Goal: Task Accomplishment & Management: Manage account settings

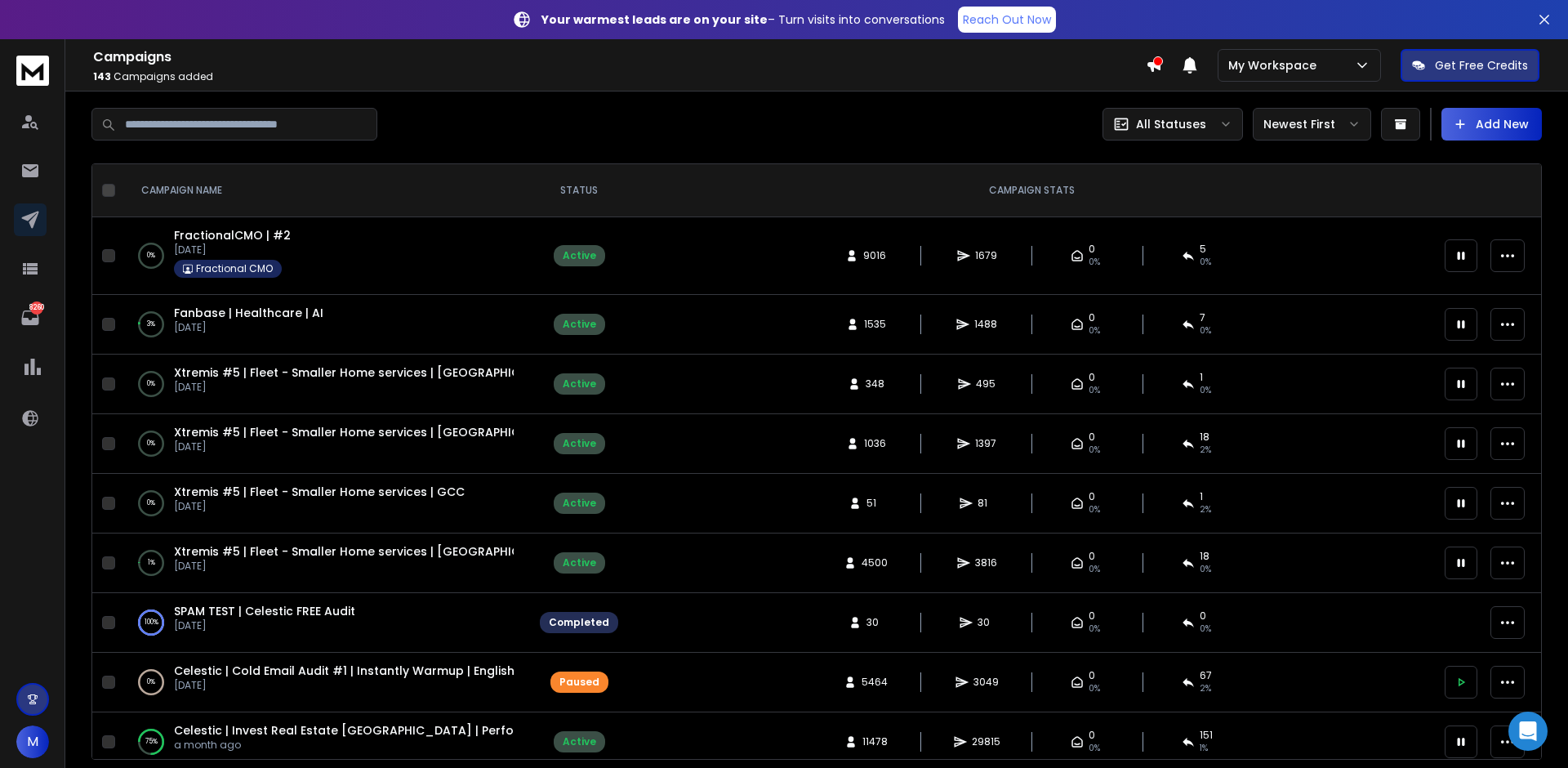
click at [727, 165] on th "CAMPAIGN STATS" at bounding box center [1031, 191] width 807 height 53
click at [30, 177] on icon at bounding box center [30, 171] width 20 height 20
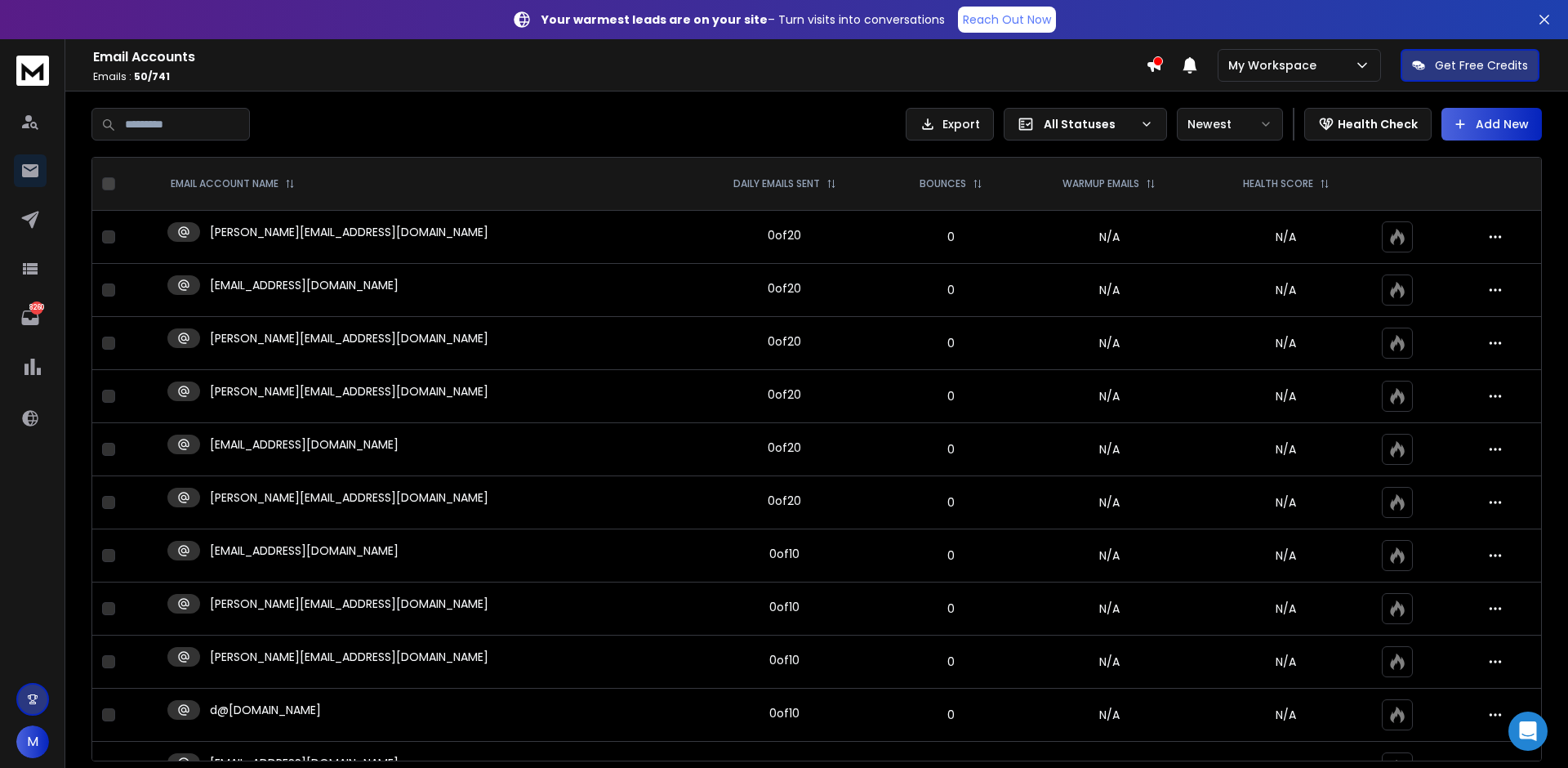
click at [1453, 155] on div "Export All Statuses Newest Health Check Add New EMAIL ACCOUNT NAME DAILY EMAILS…" at bounding box center [816, 434] width 1451 height 654
click at [1456, 135] on button "Add New" at bounding box center [1492, 124] width 101 height 33
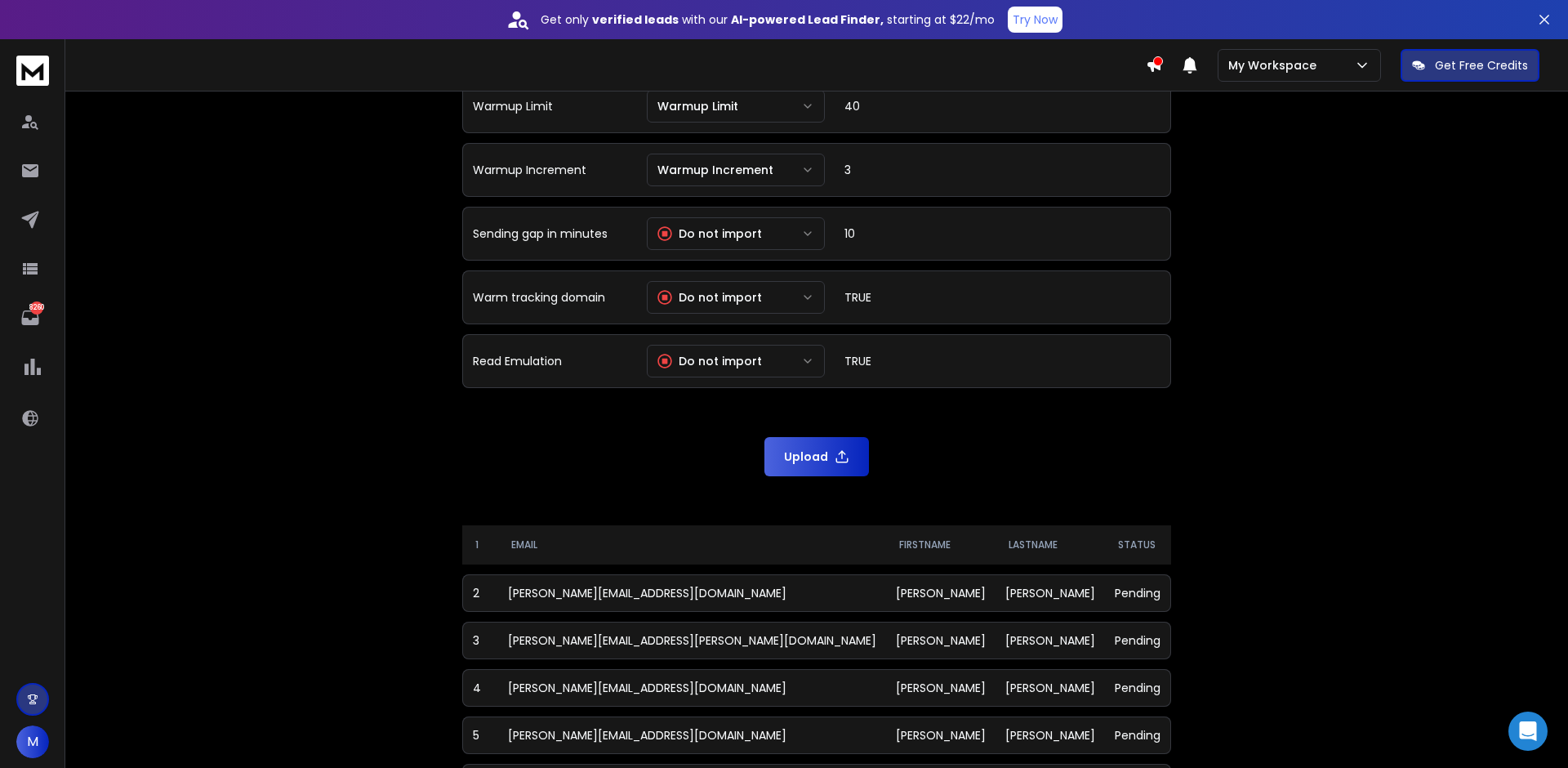
scroll to position [1545, 0]
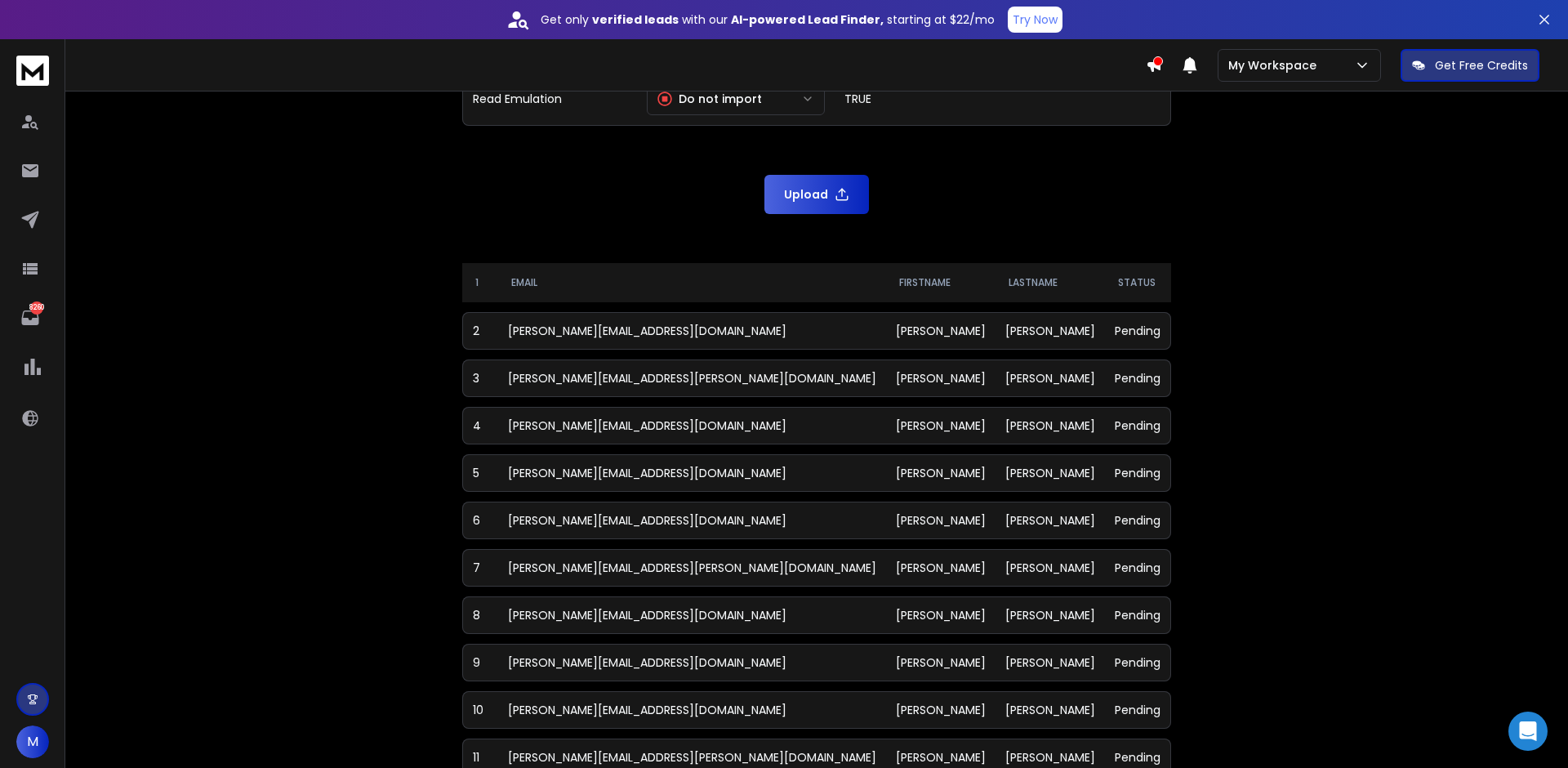
click at [822, 212] on button "Upload" at bounding box center [817, 195] width 105 height 39
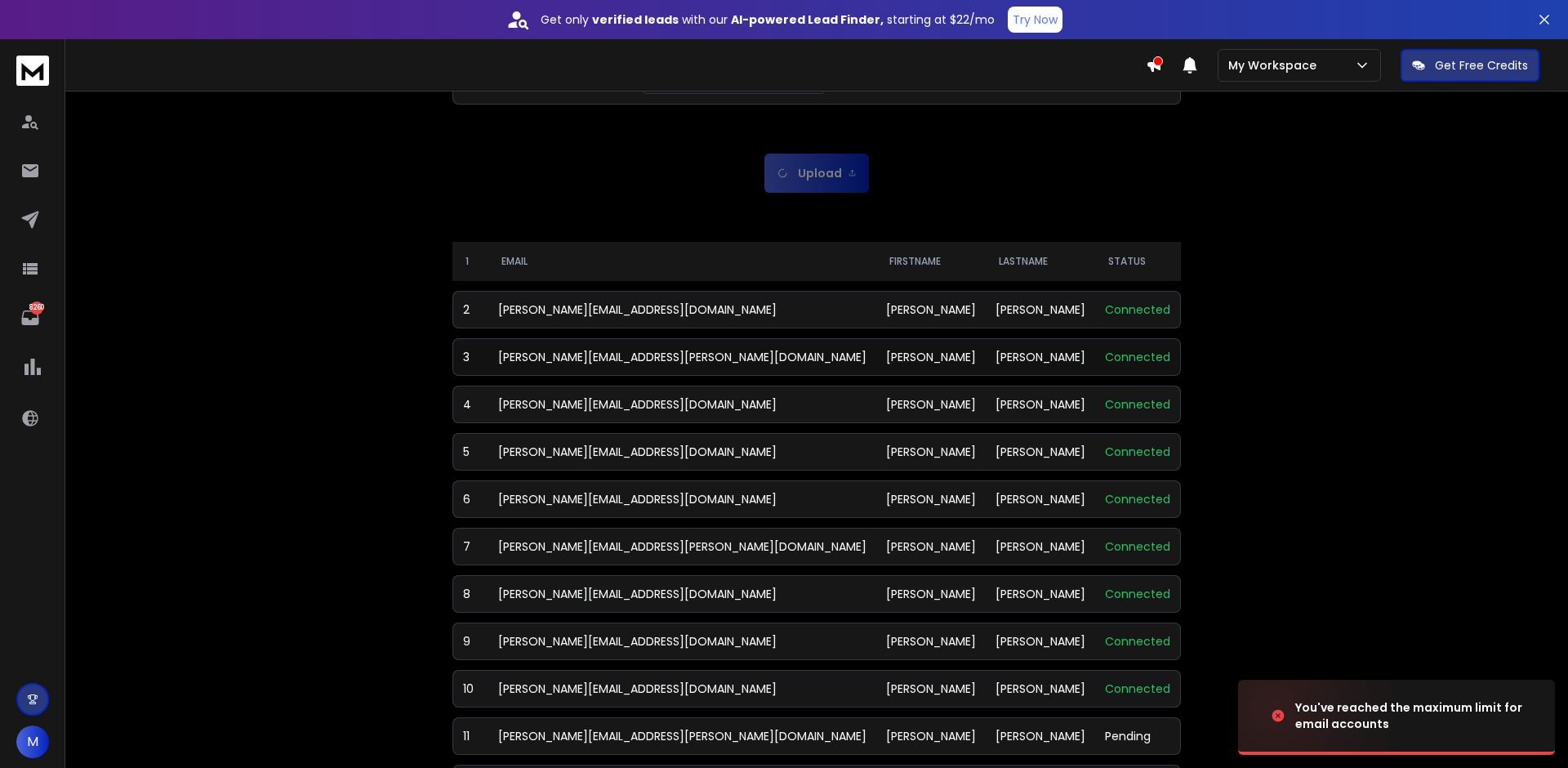
scroll to position [1565, 0]
drag, startPoint x: 546, startPoint y: 313, endPoint x: 721, endPoint y: 306, distance: 175.1
click at [721, 306] on td "brian.s@fanbasecogroup.com" at bounding box center [682, 311] width 388 height 37
copy td "brian.s@fanbasecogroup.com"
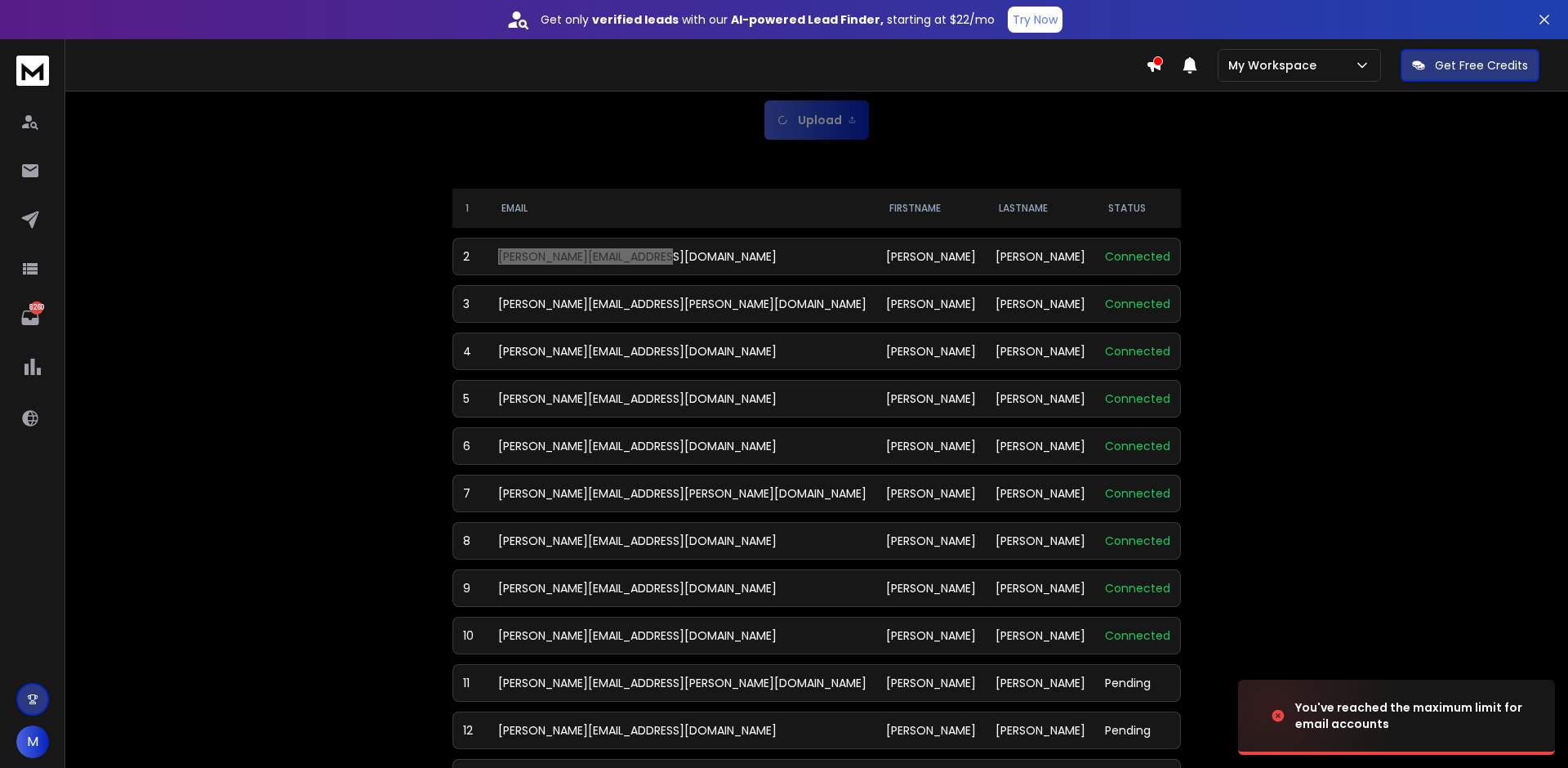
scroll to position [1628, 0]
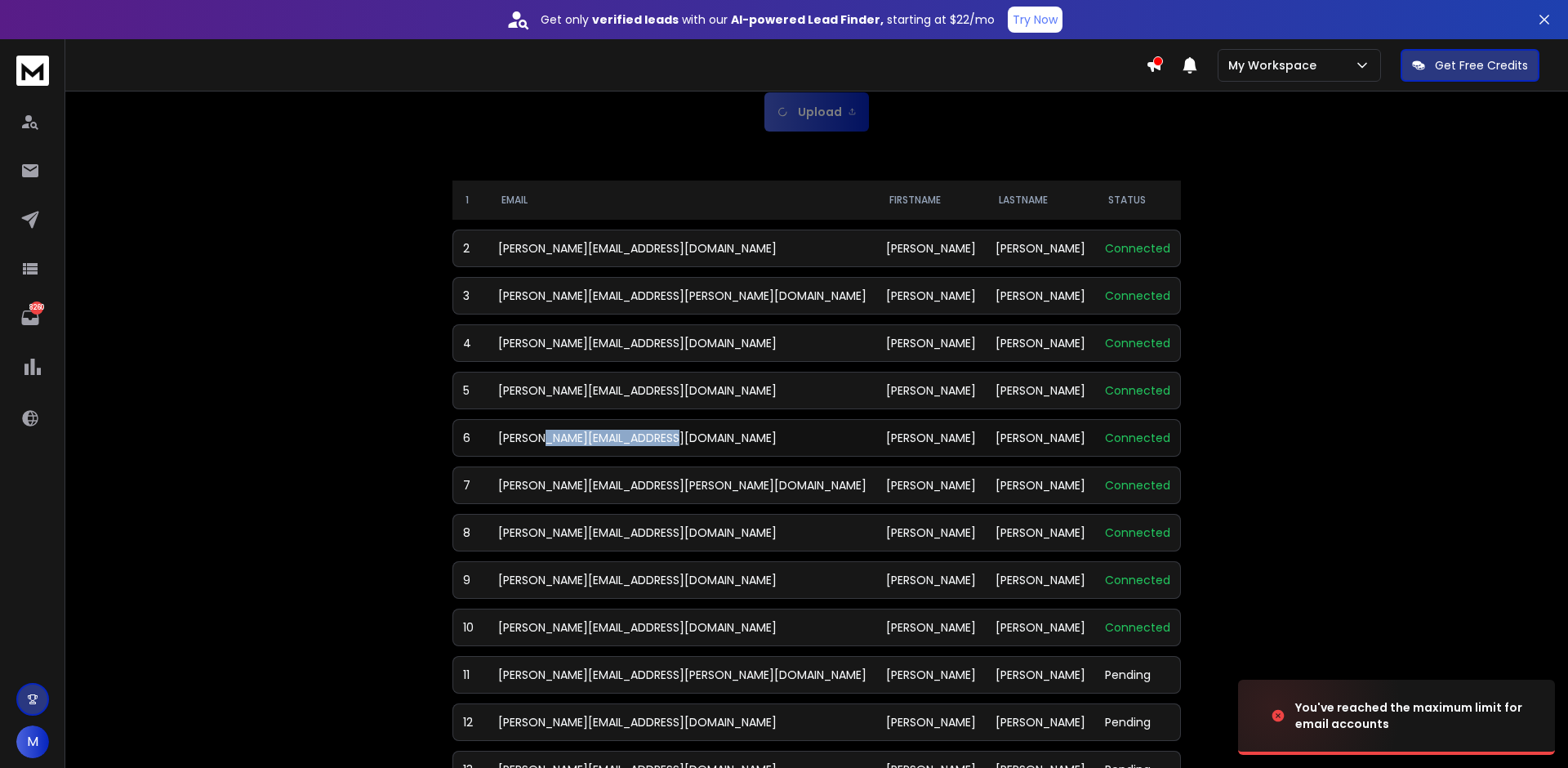
drag, startPoint x: 739, startPoint y: 436, endPoint x: 591, endPoint y: 437, distance: 148.0
click at [591, 437] on td "brian.s@fanbasecolorado.com" at bounding box center [682, 438] width 388 height 37
copy td "@fanbasecolorado.com"
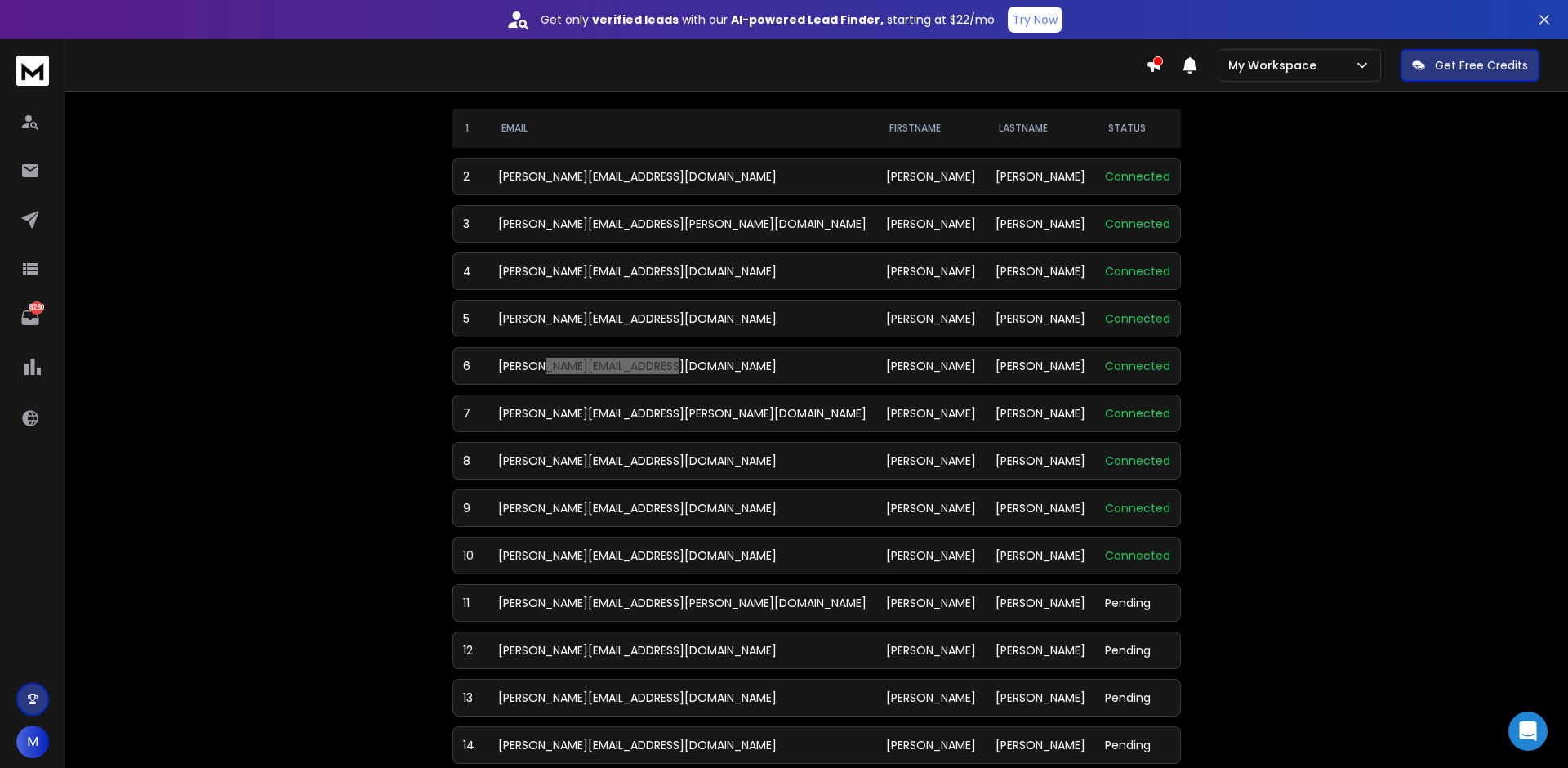
scroll to position [1789, 0]
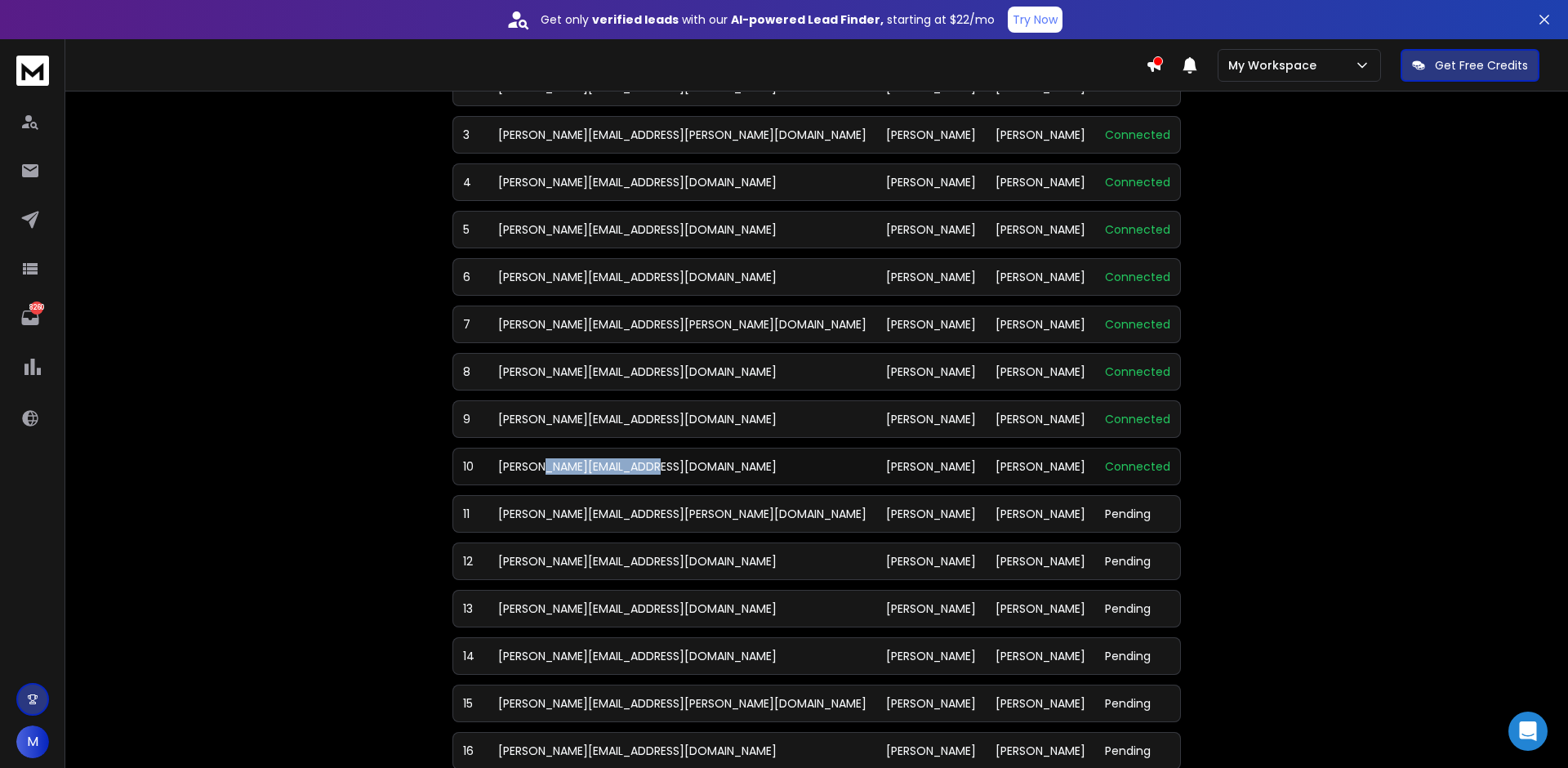
drag, startPoint x: 589, startPoint y: 466, endPoint x: 721, endPoint y: 463, distance: 132.0
click at [721, 463] on td "brian.s@getfanbaseco.com" at bounding box center [682, 466] width 388 height 37
copy td "@getfanbaseco.com"
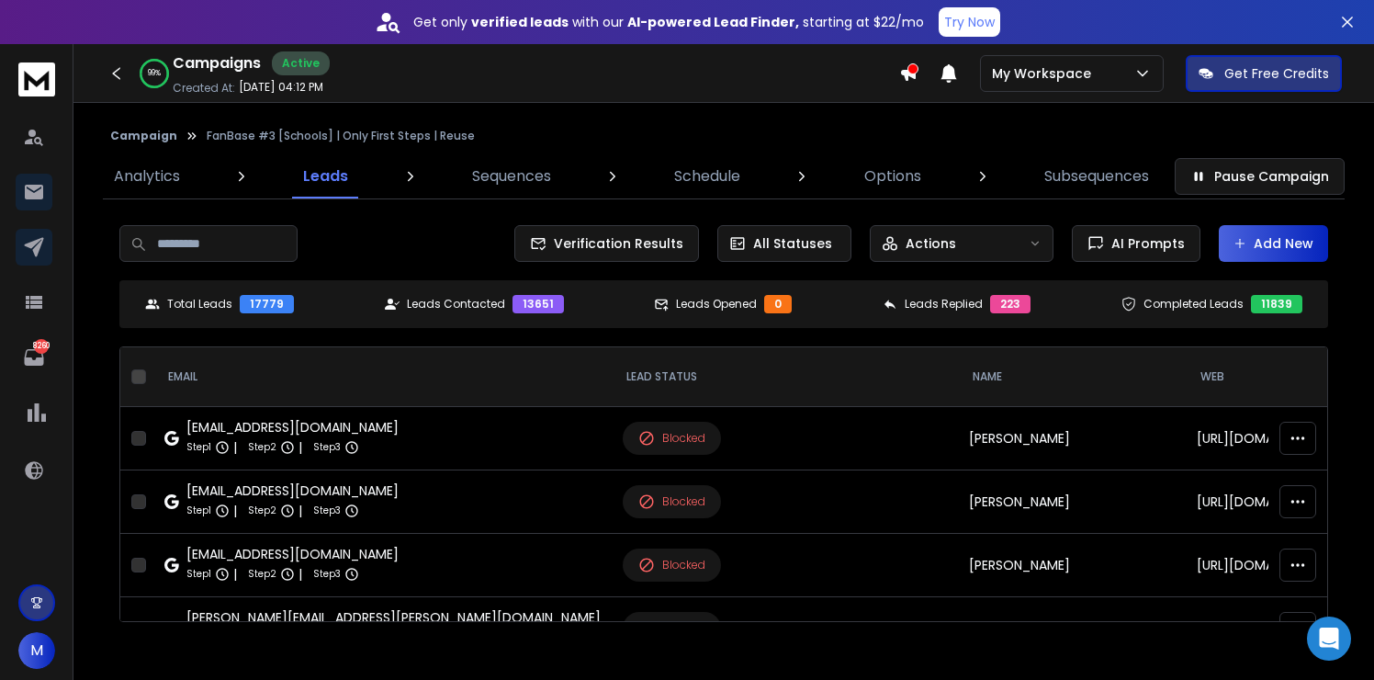
click at [39, 190] on icon at bounding box center [34, 192] width 18 height 15
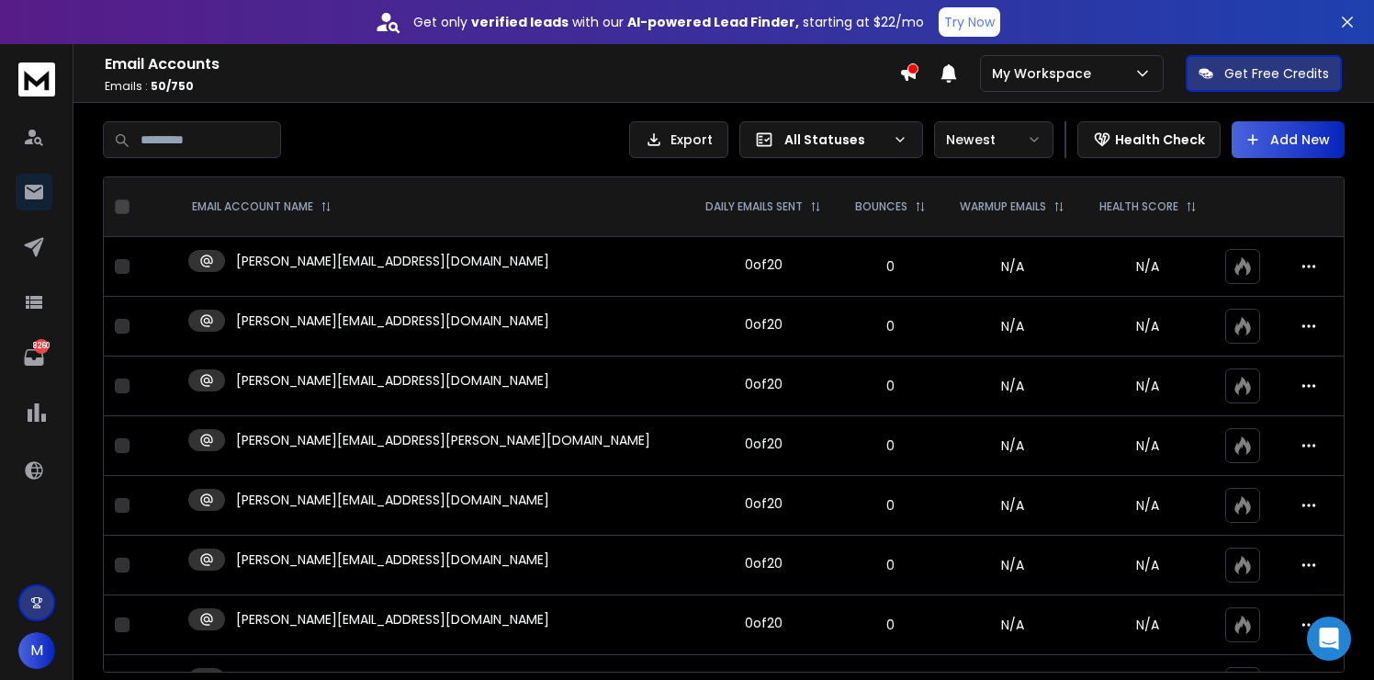
click at [200, 149] on input at bounding box center [192, 139] width 178 height 37
paste input "**********"
type input "**********"
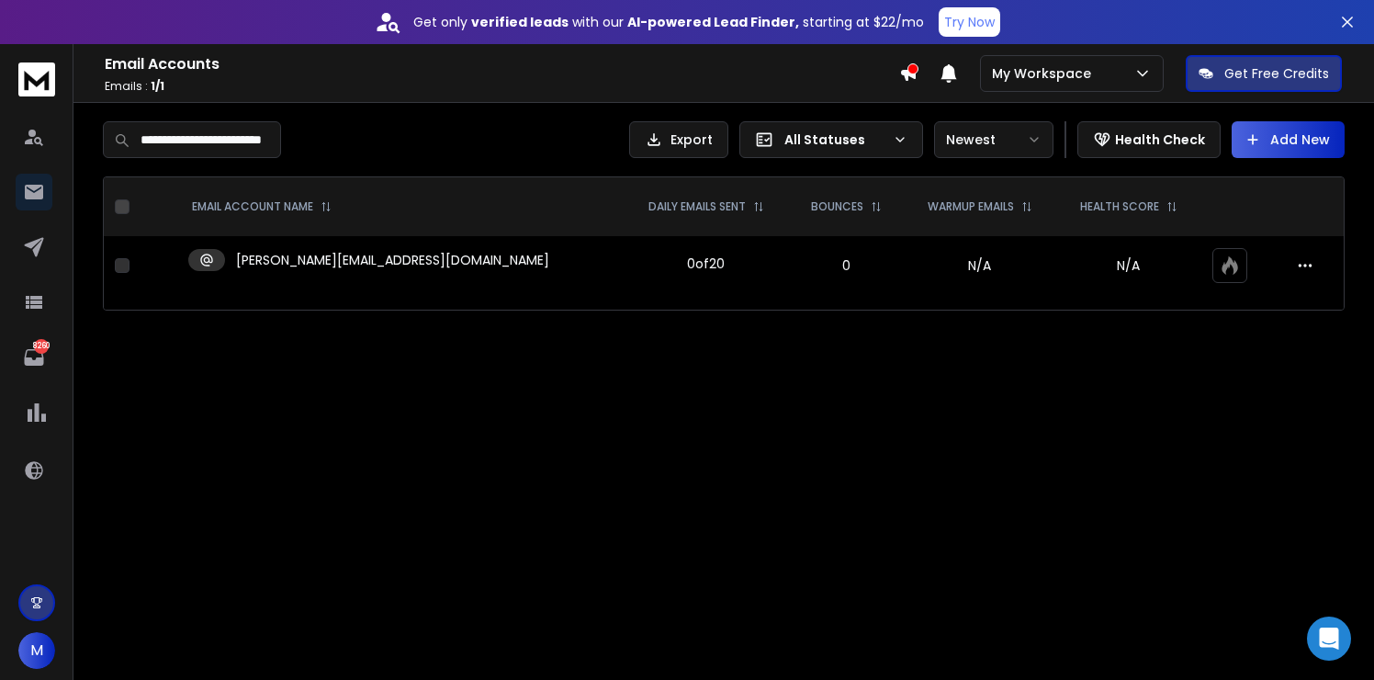
drag, startPoint x: 193, startPoint y: 146, endPoint x: 124, endPoint y: 84, distance: 93.0
click at [124, 84] on div "**********" at bounding box center [687, 186] width 1374 height 285
type input "**********"
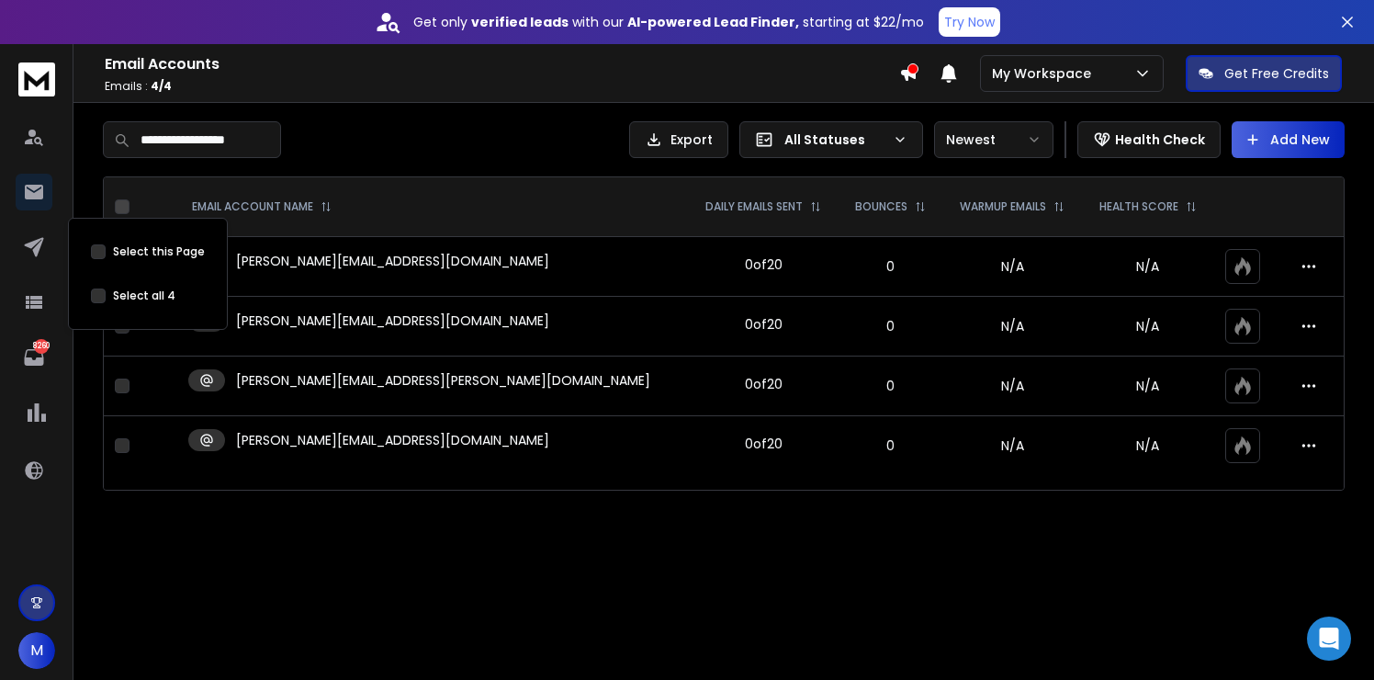
click at [98, 250] on button "Select this Page" at bounding box center [98, 251] width 15 height 15
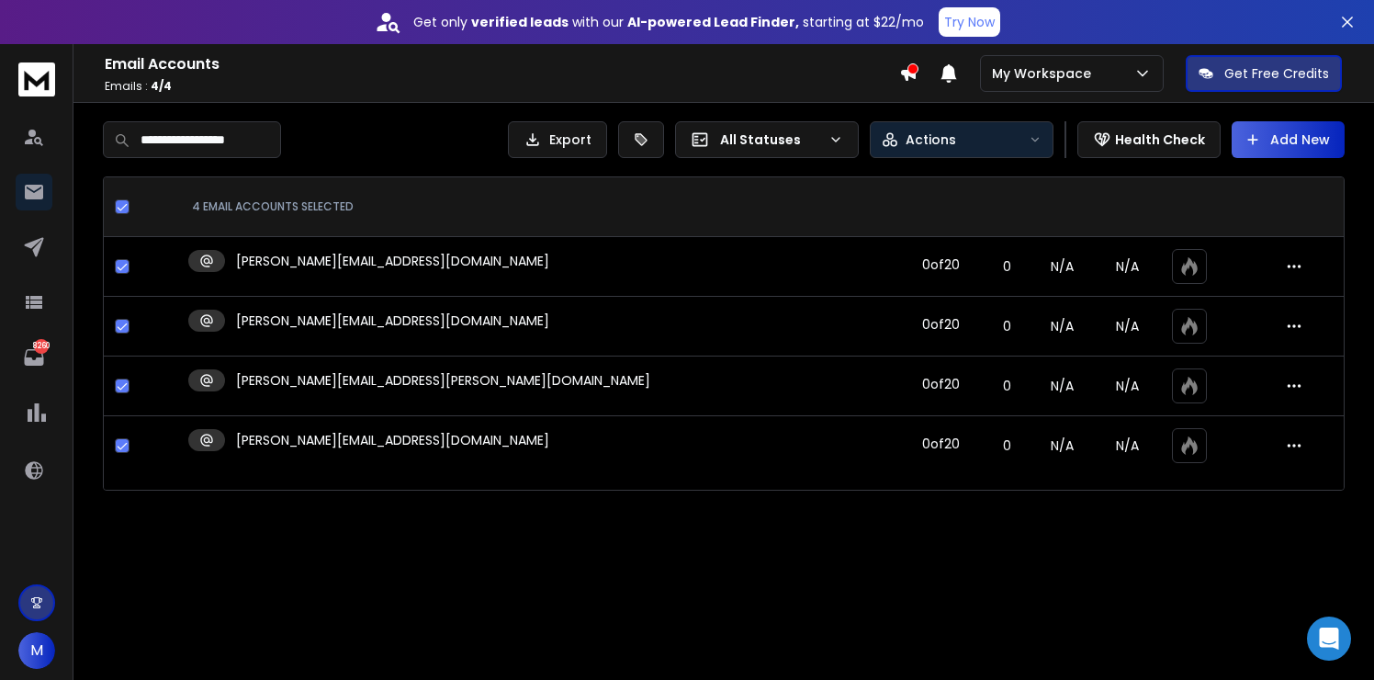
click at [914, 144] on p "Actions" at bounding box center [931, 139] width 51 height 18
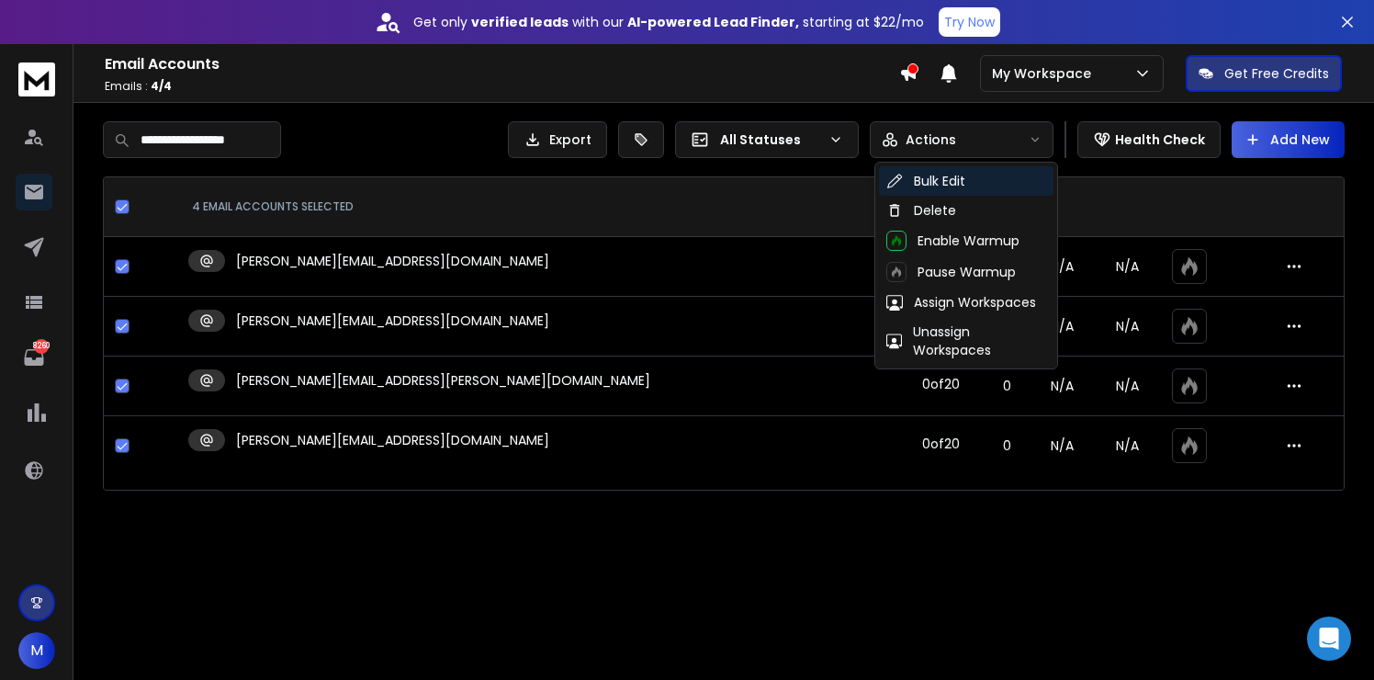
click at [897, 198] on th at bounding box center [940, 207] width 87 height 60
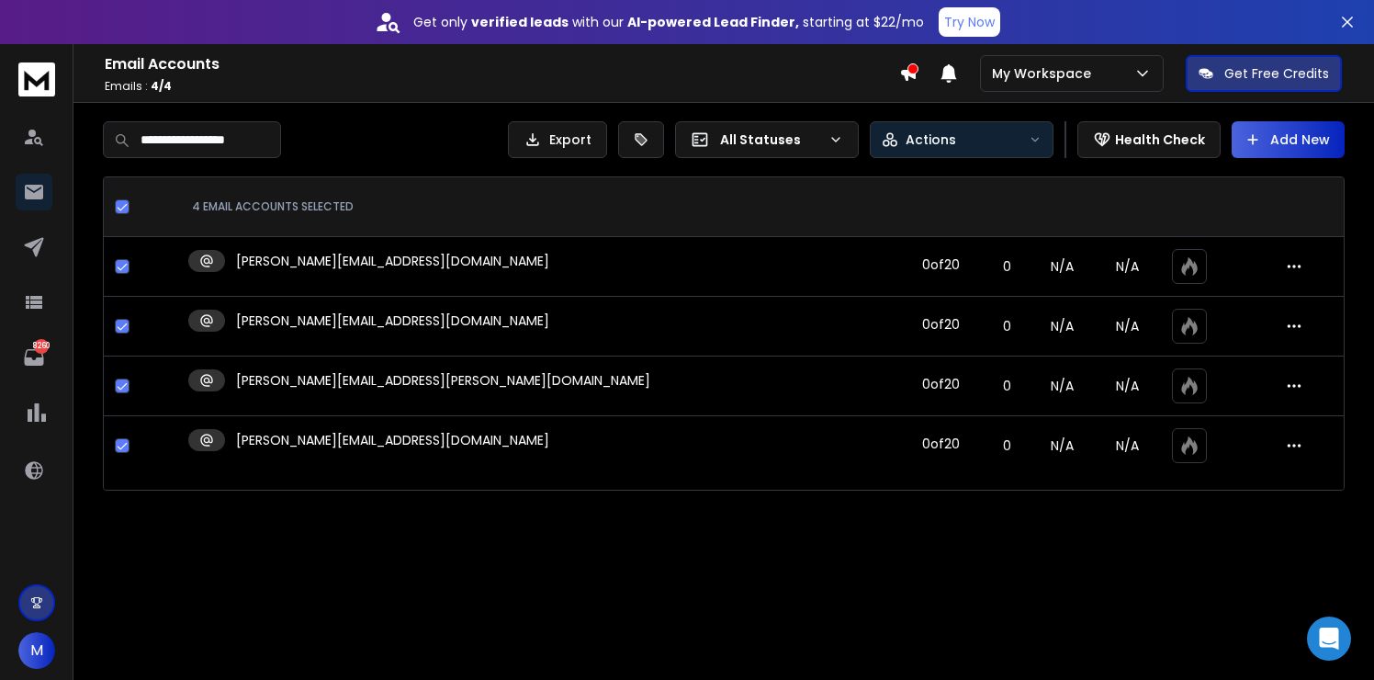
click at [948, 150] on button "Actions" at bounding box center [962, 139] width 184 height 37
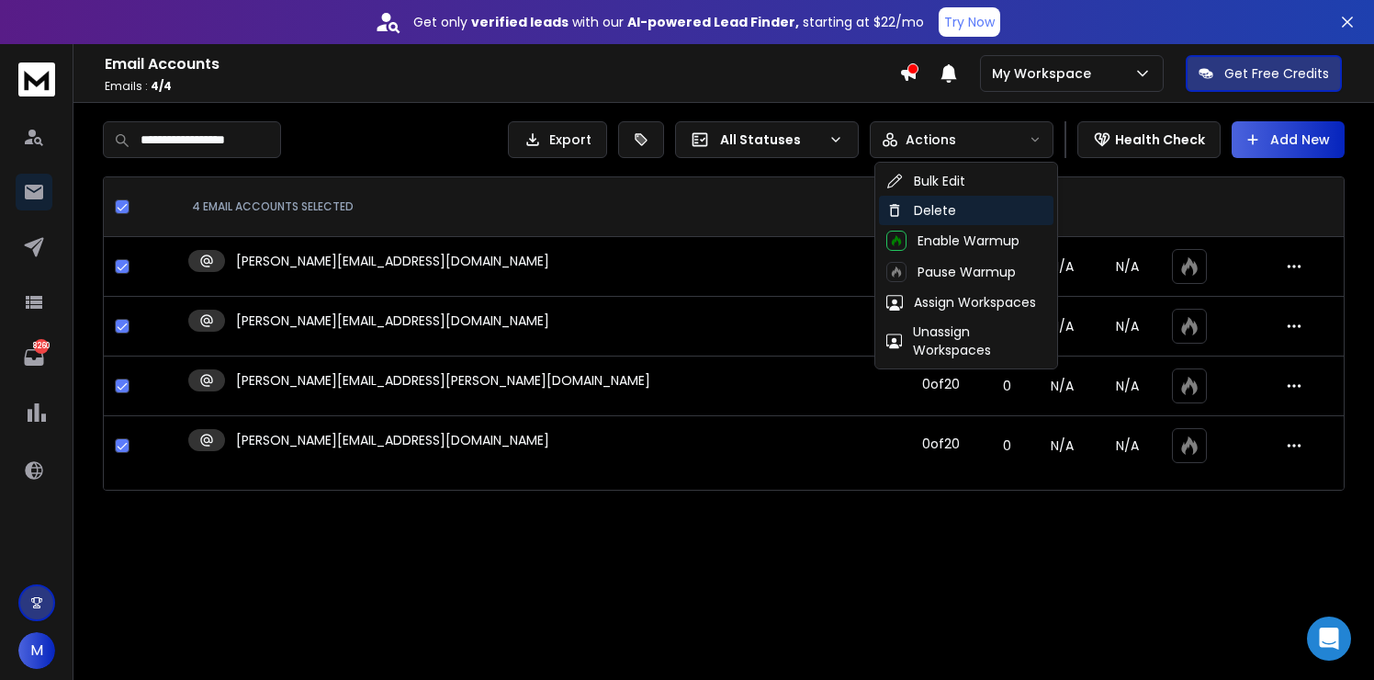
click at [937, 210] on div "Delete" at bounding box center [921, 210] width 70 height 18
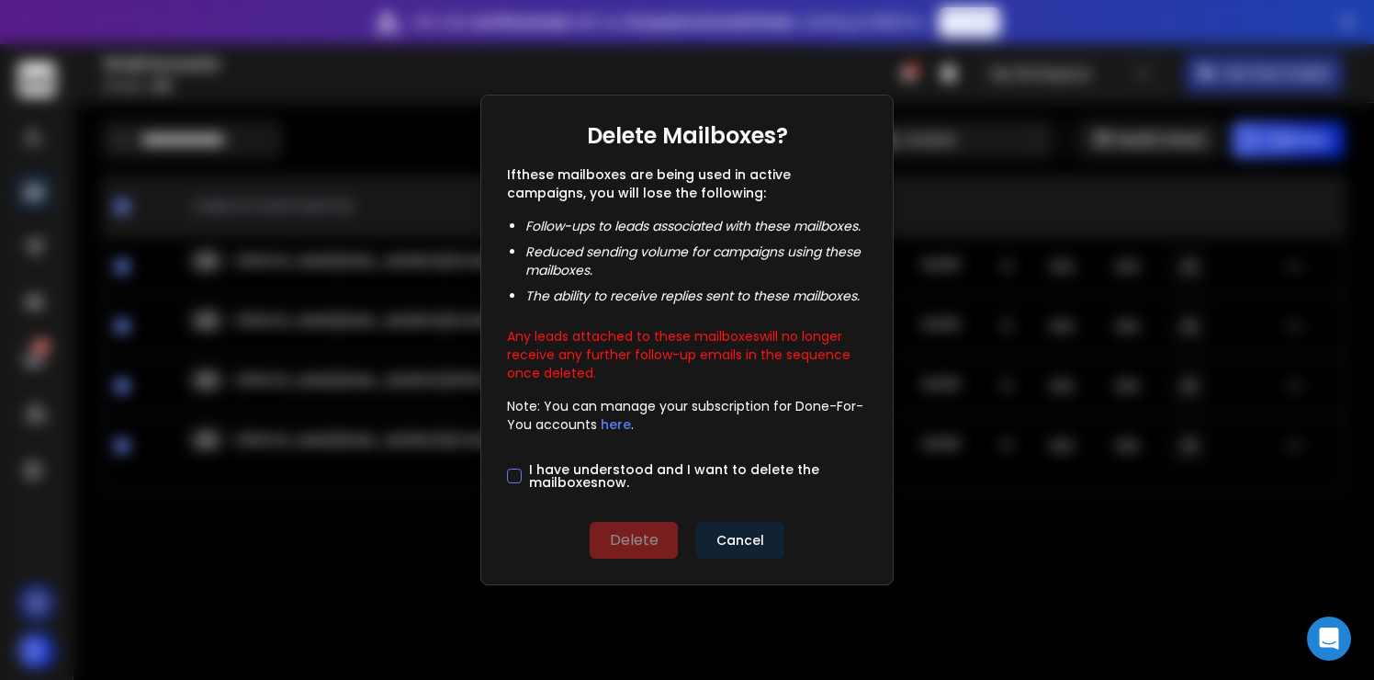
click at [679, 463] on label "I have understood and I want to delete the mailbox es now." at bounding box center [698, 476] width 338 height 26
click at [522, 468] on button "I have understood and I want to delete the mailbox es now." at bounding box center [514, 475] width 15 height 15
click at [641, 542] on button "Delete" at bounding box center [634, 540] width 88 height 37
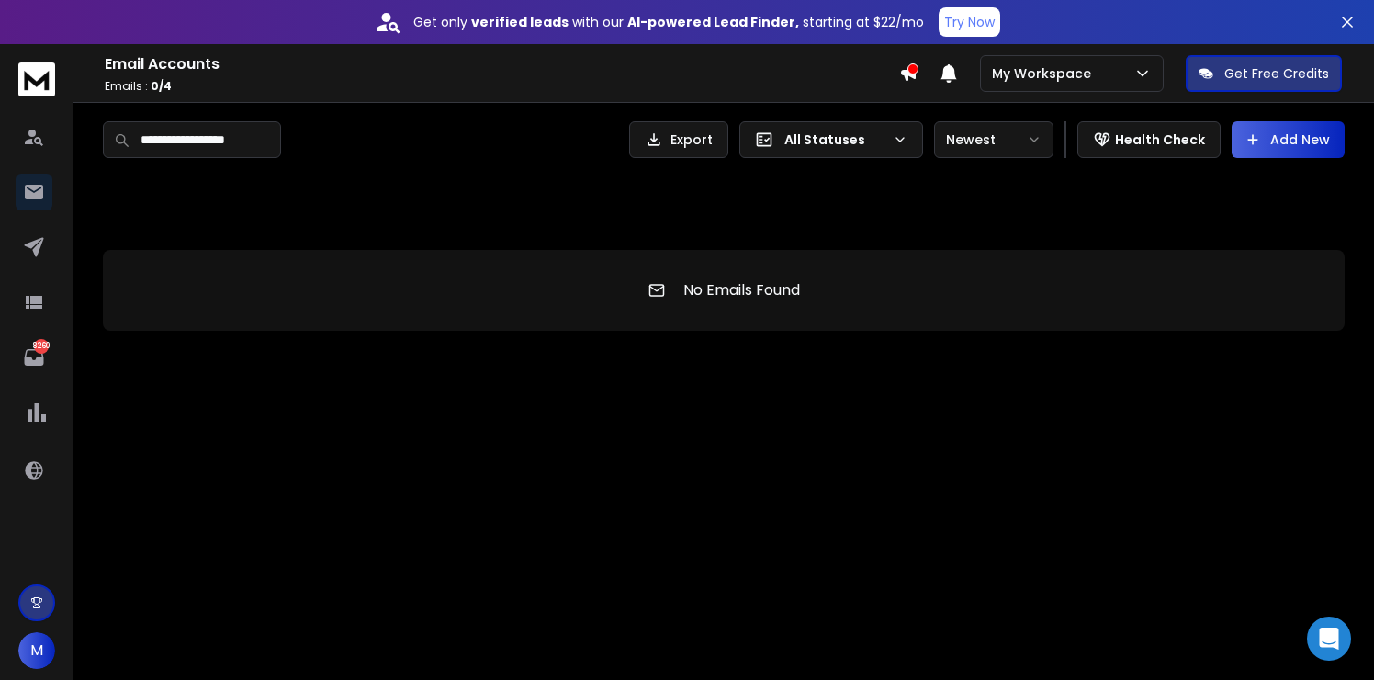
click at [237, 142] on input "**********" at bounding box center [192, 139] width 178 height 37
paste input "**"
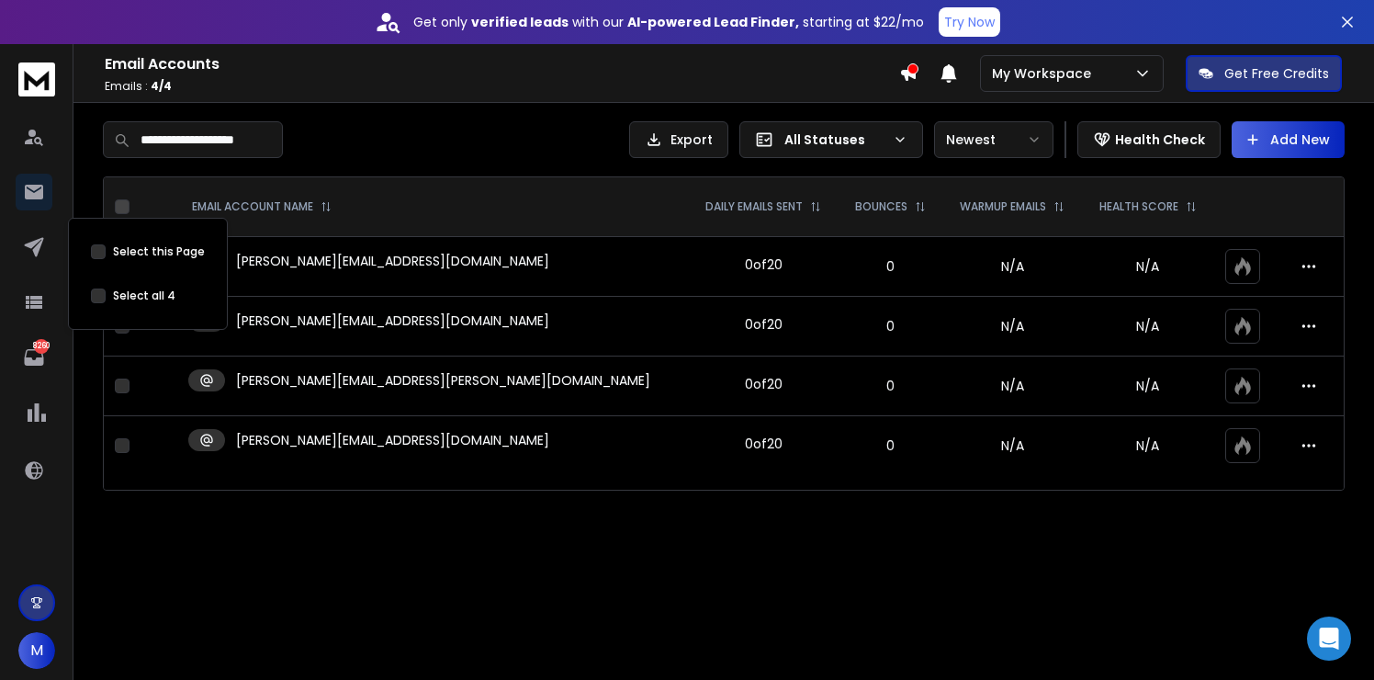
type input "**********"
click at [98, 253] on button "Select this Page" at bounding box center [98, 251] width 15 height 15
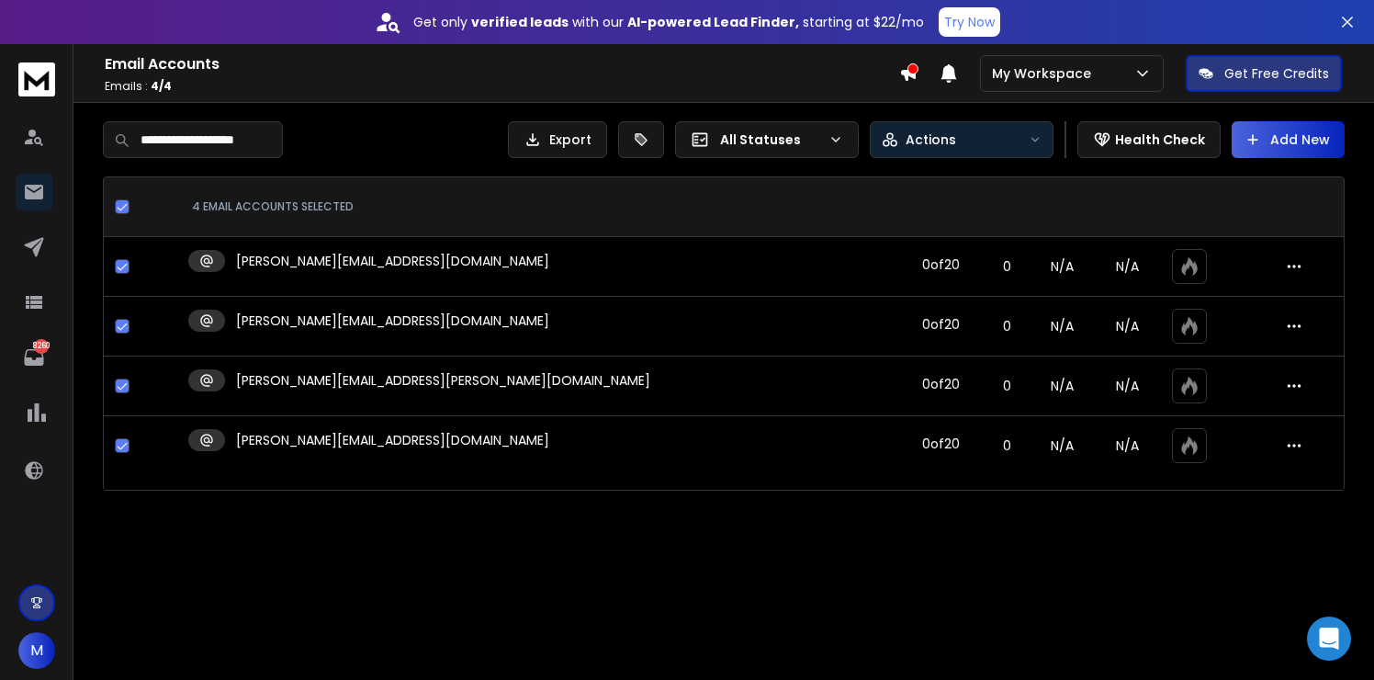
click at [913, 152] on button "Actions" at bounding box center [962, 139] width 184 height 37
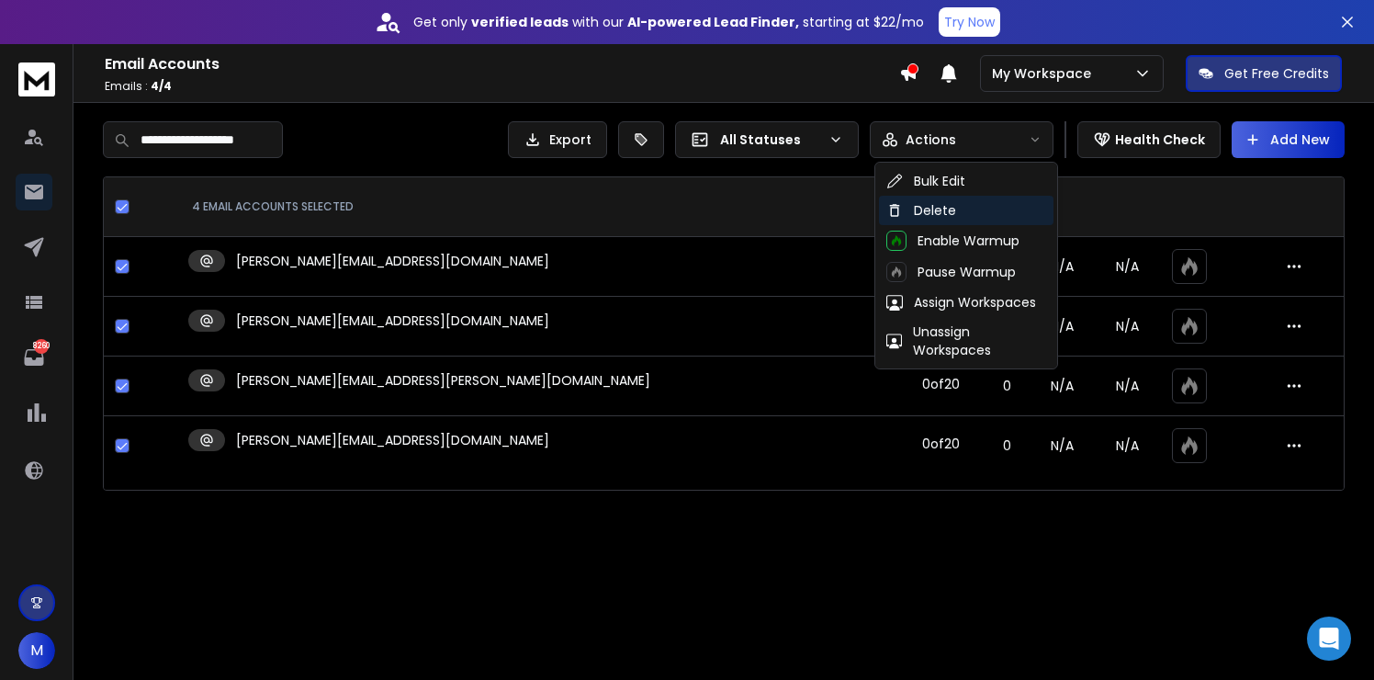
click at [909, 206] on div "Delete" at bounding box center [921, 210] width 70 height 18
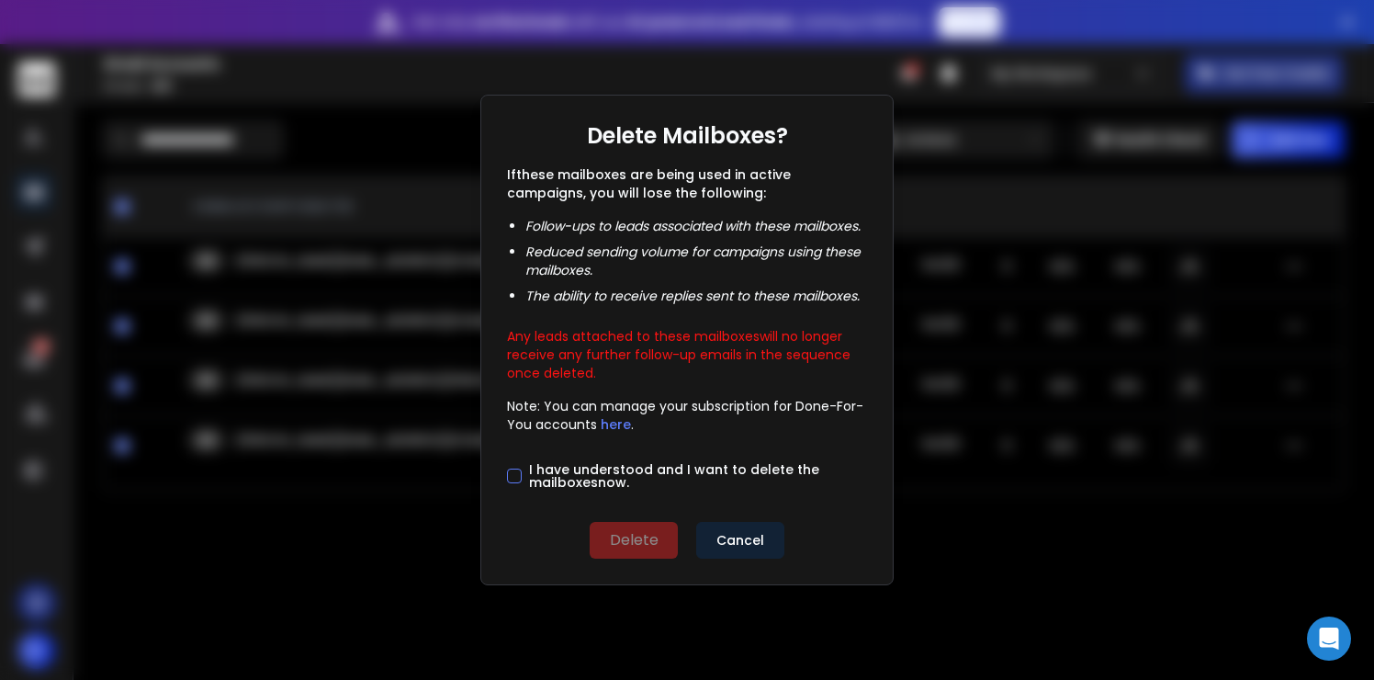
click at [600, 464] on label "I have understood and I want to delete the mailbox es now." at bounding box center [698, 476] width 338 height 26
click at [522, 468] on button "I have understood and I want to delete the mailbox es now." at bounding box center [514, 475] width 15 height 15
click at [601, 543] on button "Delete" at bounding box center [634, 540] width 88 height 37
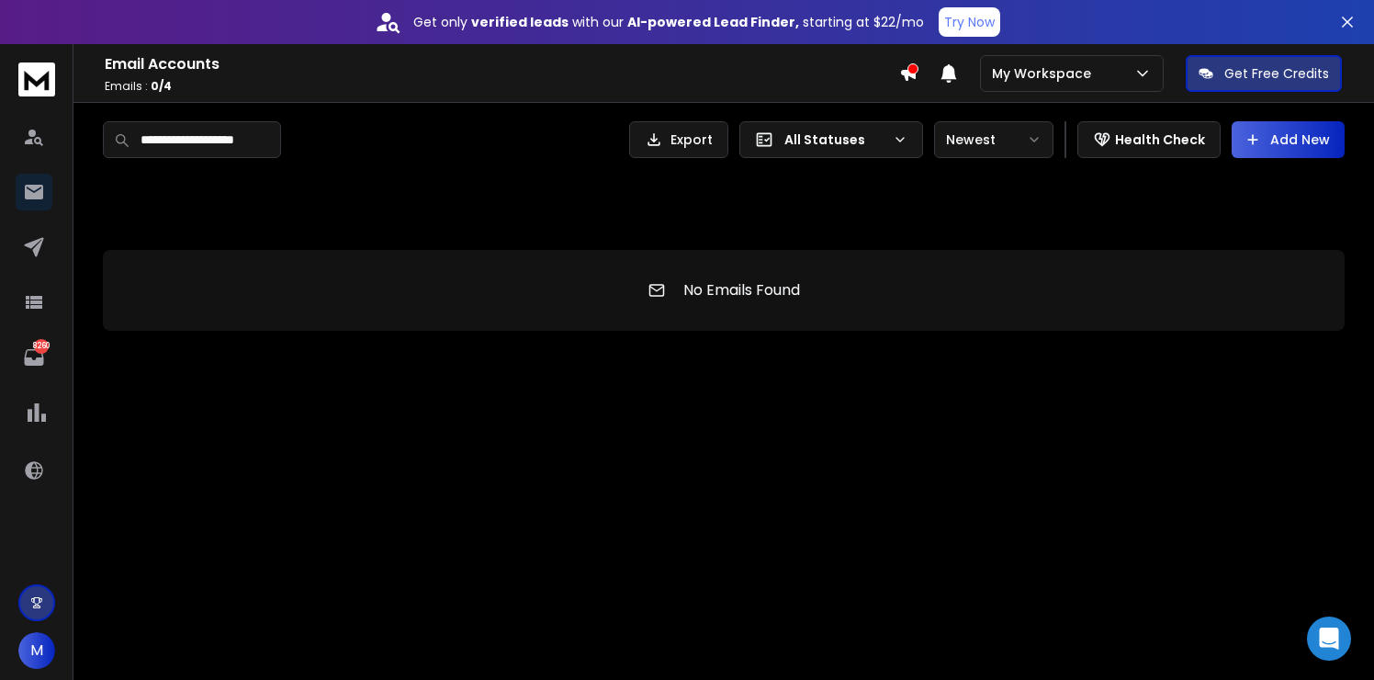
click at [232, 139] on input "**********" at bounding box center [192, 139] width 178 height 37
paste input
type input "**********"
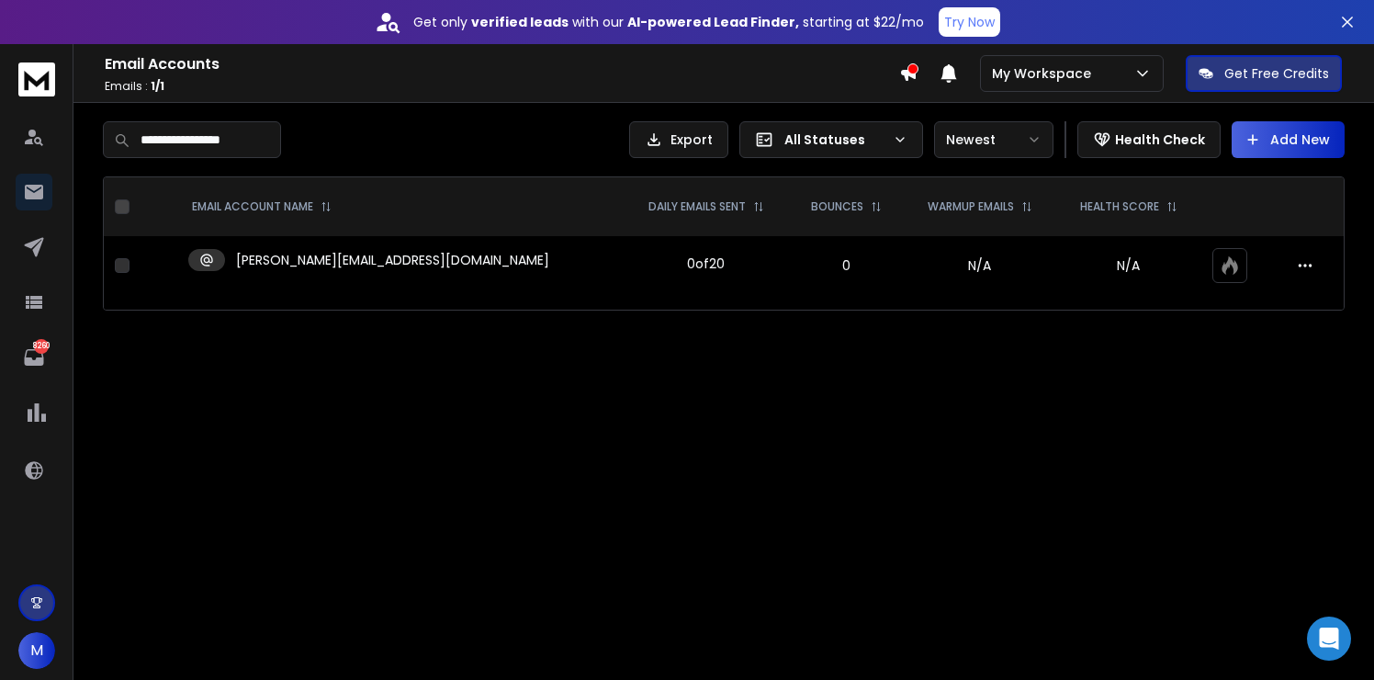
click at [1312, 253] on button at bounding box center [1305, 265] width 56 height 31
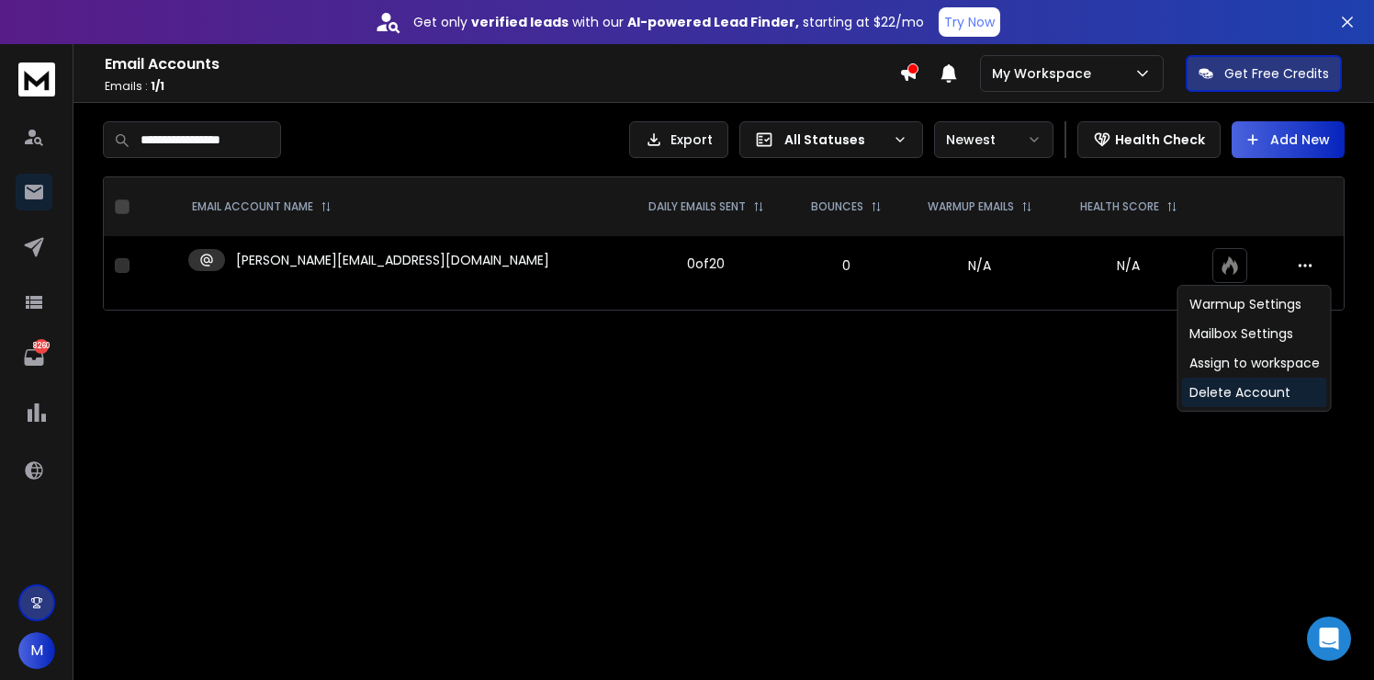
click at [1238, 382] on div "Delete Account" at bounding box center [1254, 391] width 145 height 29
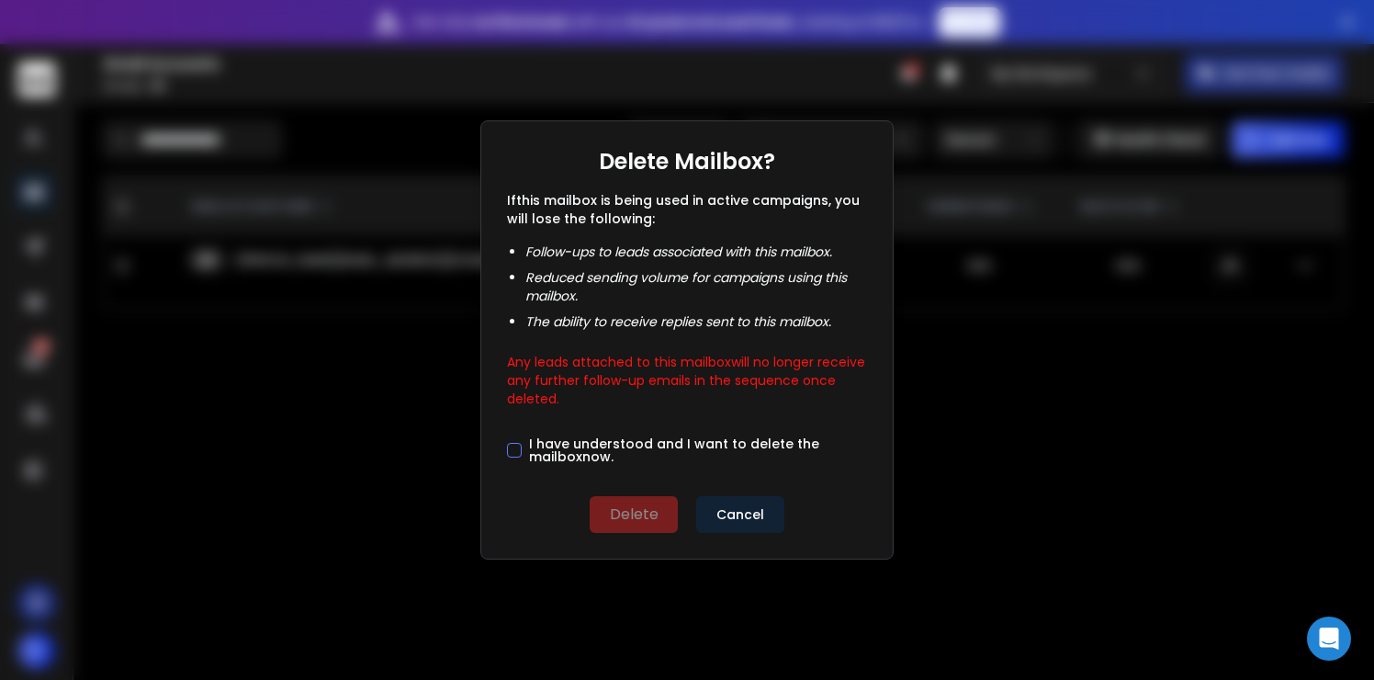
click at [648, 440] on label "I have understood and I want to delete the mailbox now." at bounding box center [698, 450] width 338 height 26
click at [522, 443] on button "I have understood and I want to delete the mailbox now." at bounding box center [514, 450] width 15 height 15
click at [645, 510] on button "Delete" at bounding box center [634, 514] width 88 height 37
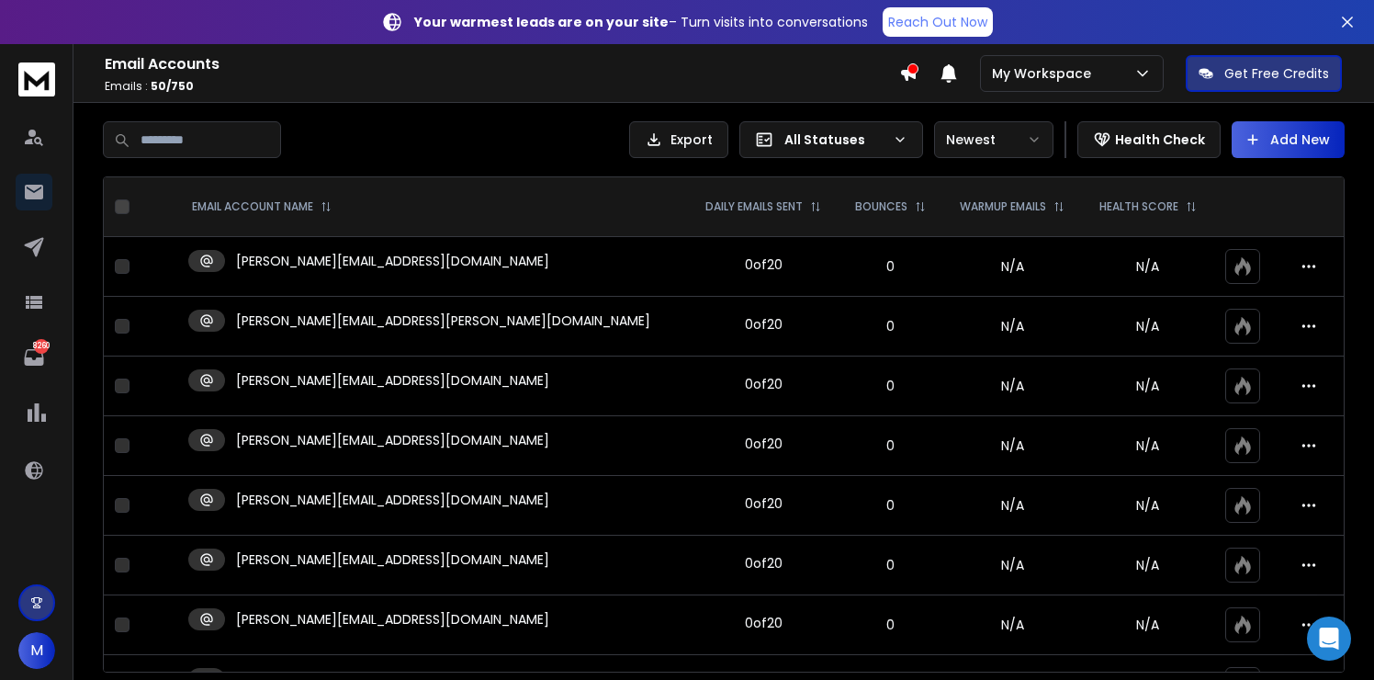
click at [567, 225] on th "EMAIL ACCOUNT NAME" at bounding box center [432, 207] width 511 height 60
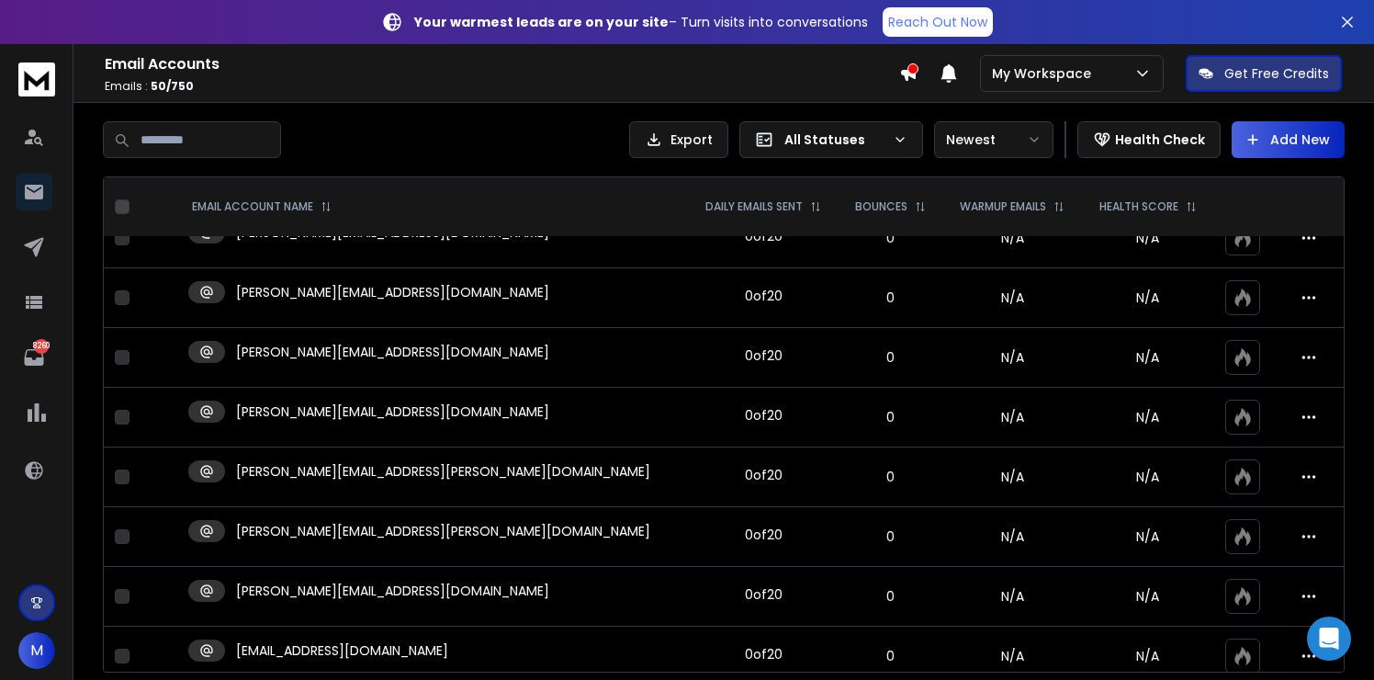
scroll to position [189, 0]
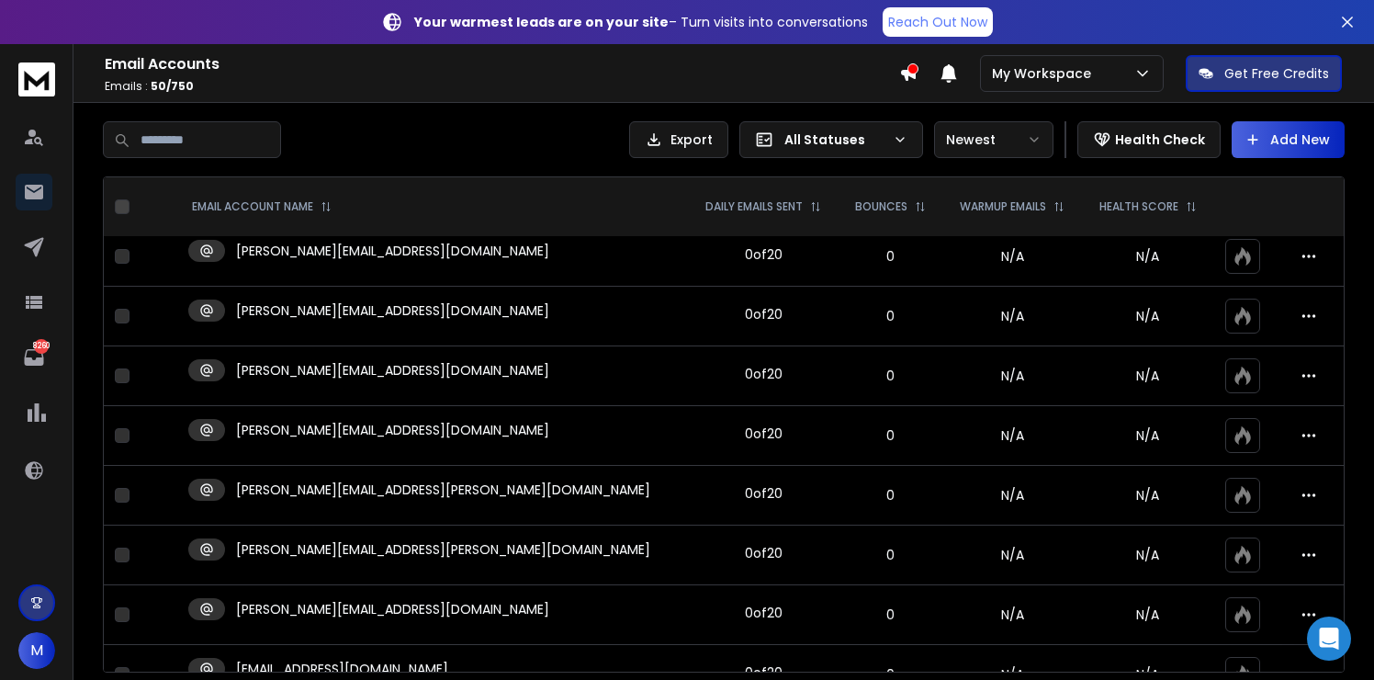
click at [123, 552] on button "button" at bounding box center [122, 554] width 15 height 15
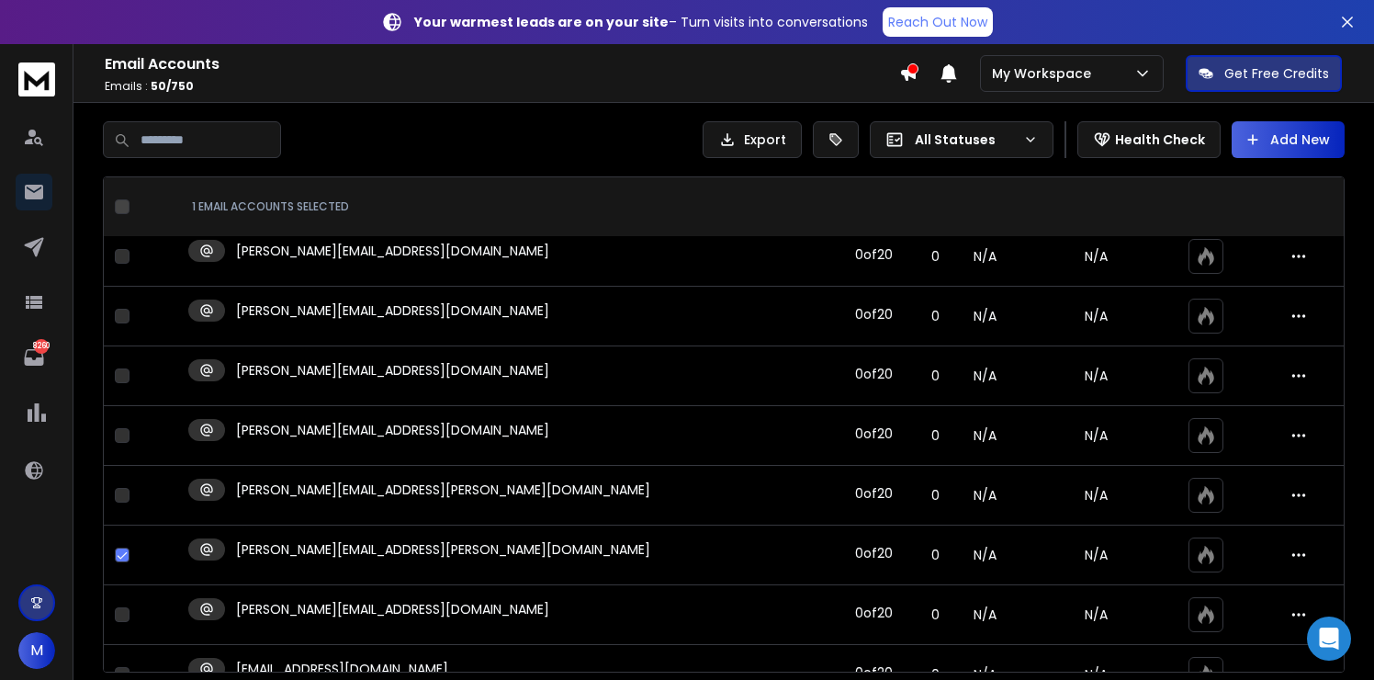
click at [123, 499] on button "button" at bounding box center [122, 495] width 15 height 15
click at [121, 439] on button "button" at bounding box center [122, 435] width 15 height 15
click at [120, 372] on button "button" at bounding box center [122, 375] width 15 height 15
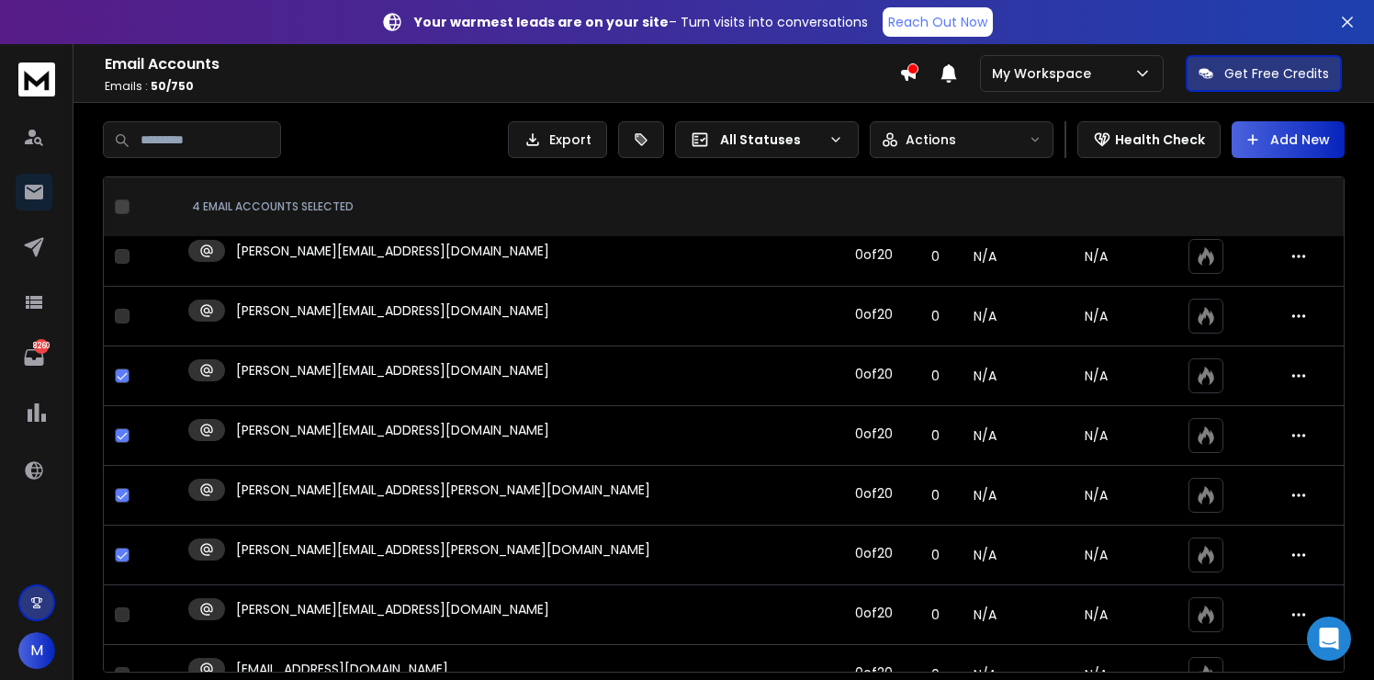
click at [120, 316] on button "button" at bounding box center [122, 316] width 15 height 15
click at [120, 258] on button "button" at bounding box center [122, 256] width 15 height 15
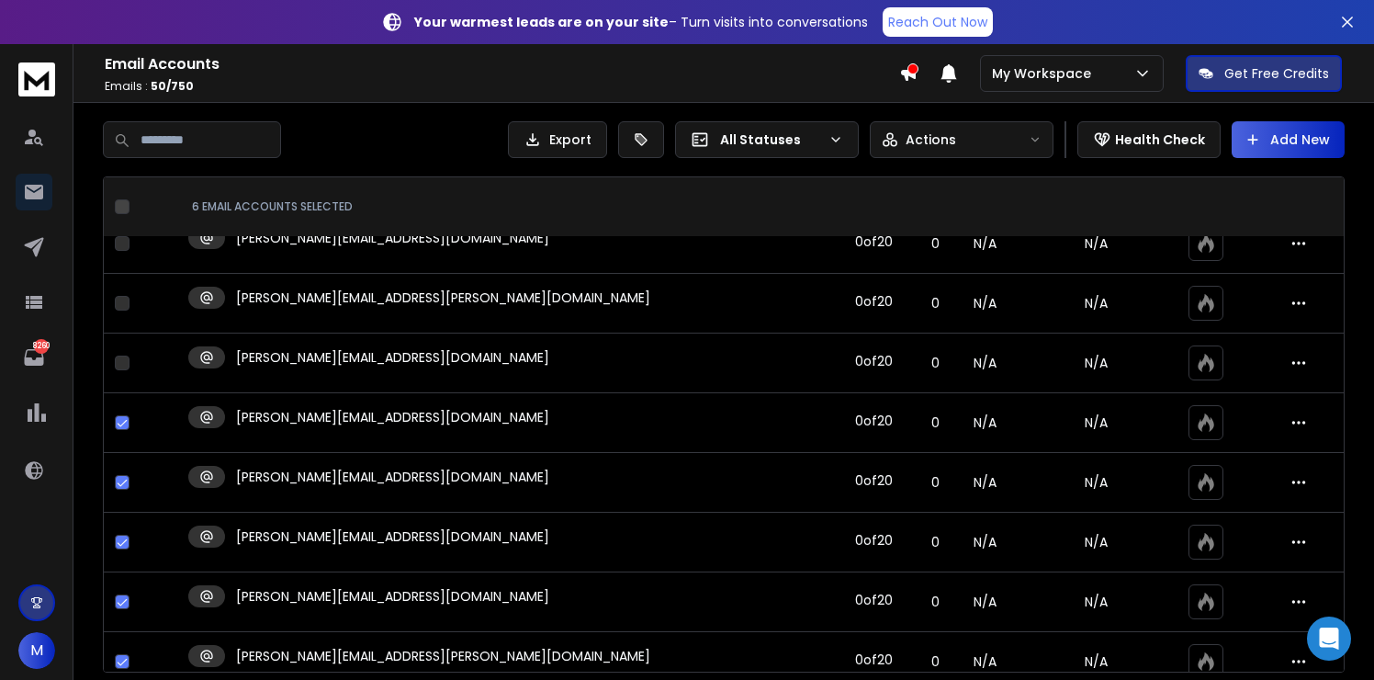
scroll to position [0, 0]
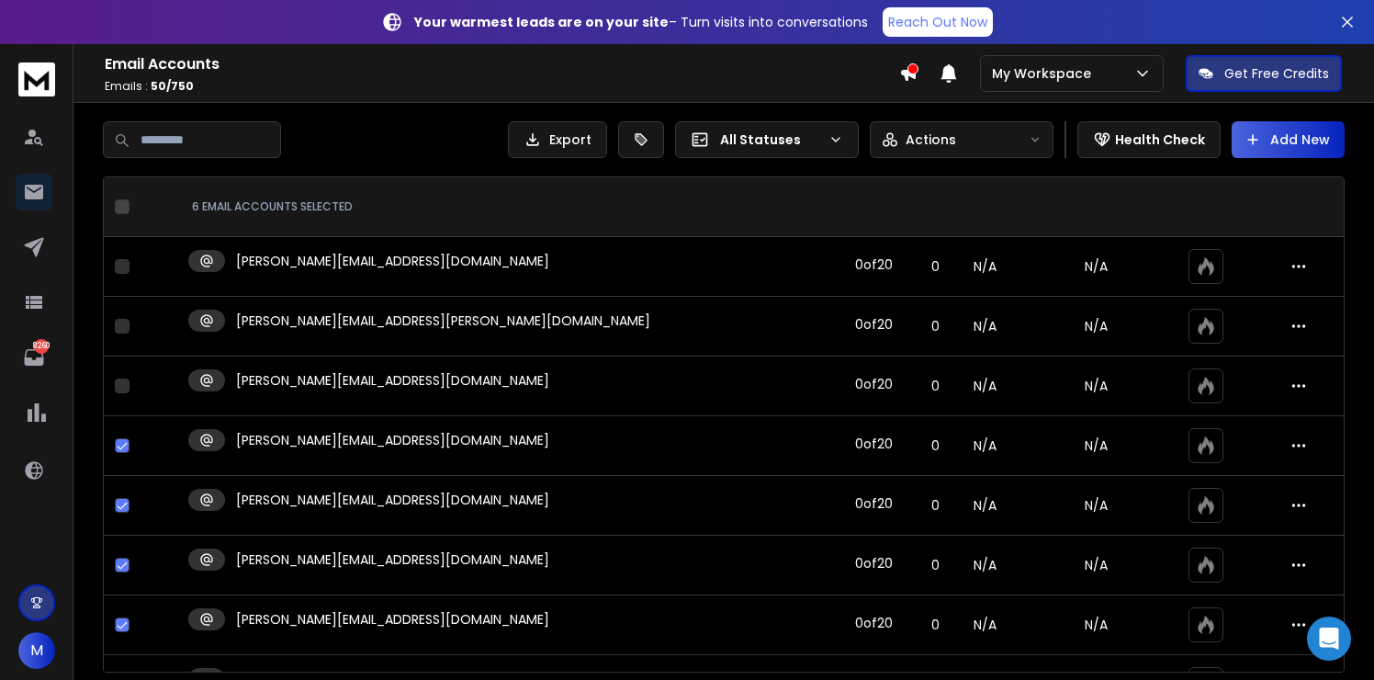
click at [119, 380] on button "button" at bounding box center [122, 385] width 15 height 15
click at [118, 323] on button "button" at bounding box center [122, 326] width 15 height 15
click at [120, 272] on button "button" at bounding box center [122, 266] width 15 height 15
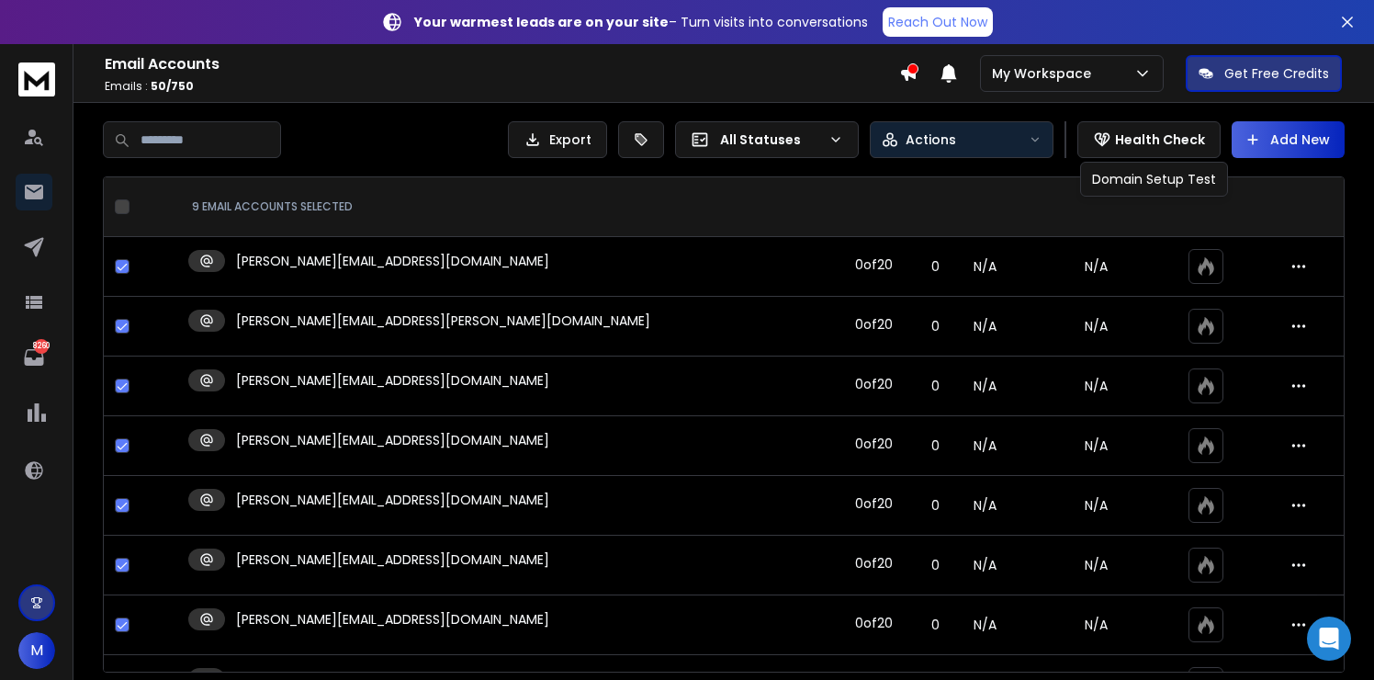
click at [994, 122] on button "Actions" at bounding box center [962, 139] width 184 height 37
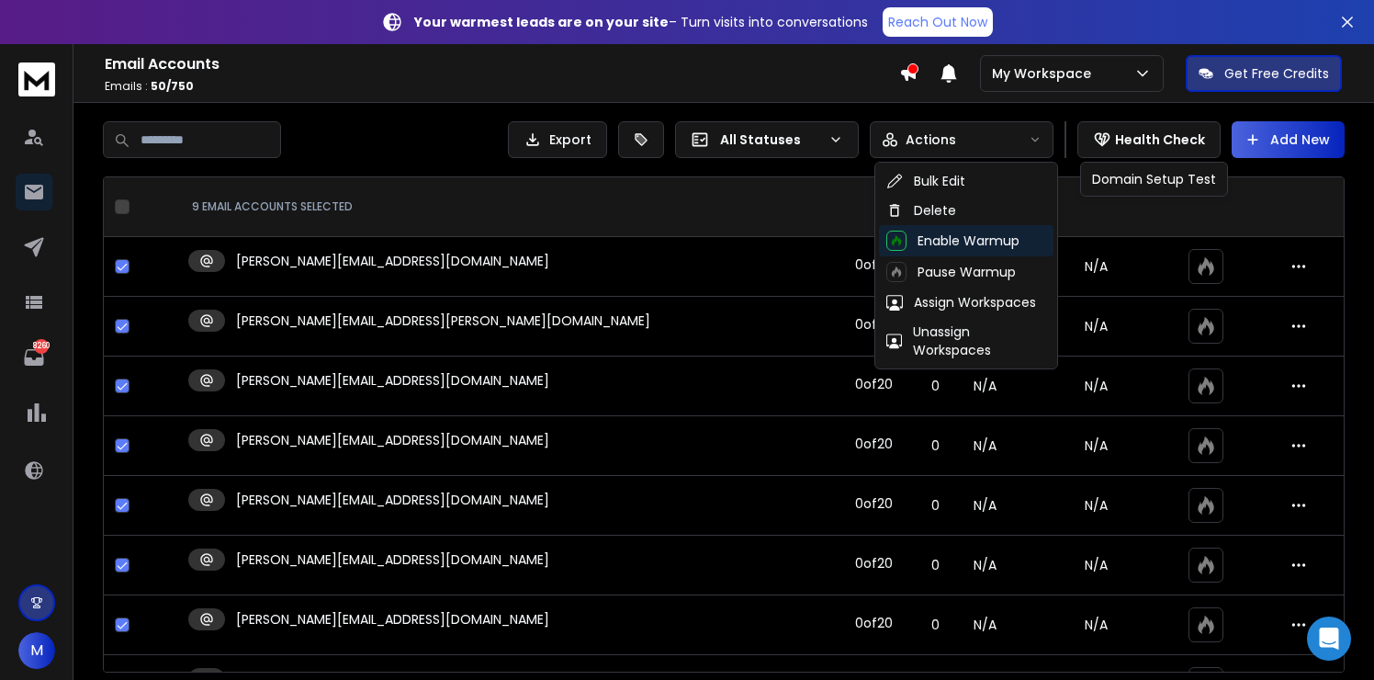
click at [1149, 176] on div "Domain Setup Test" at bounding box center [1154, 179] width 148 height 35
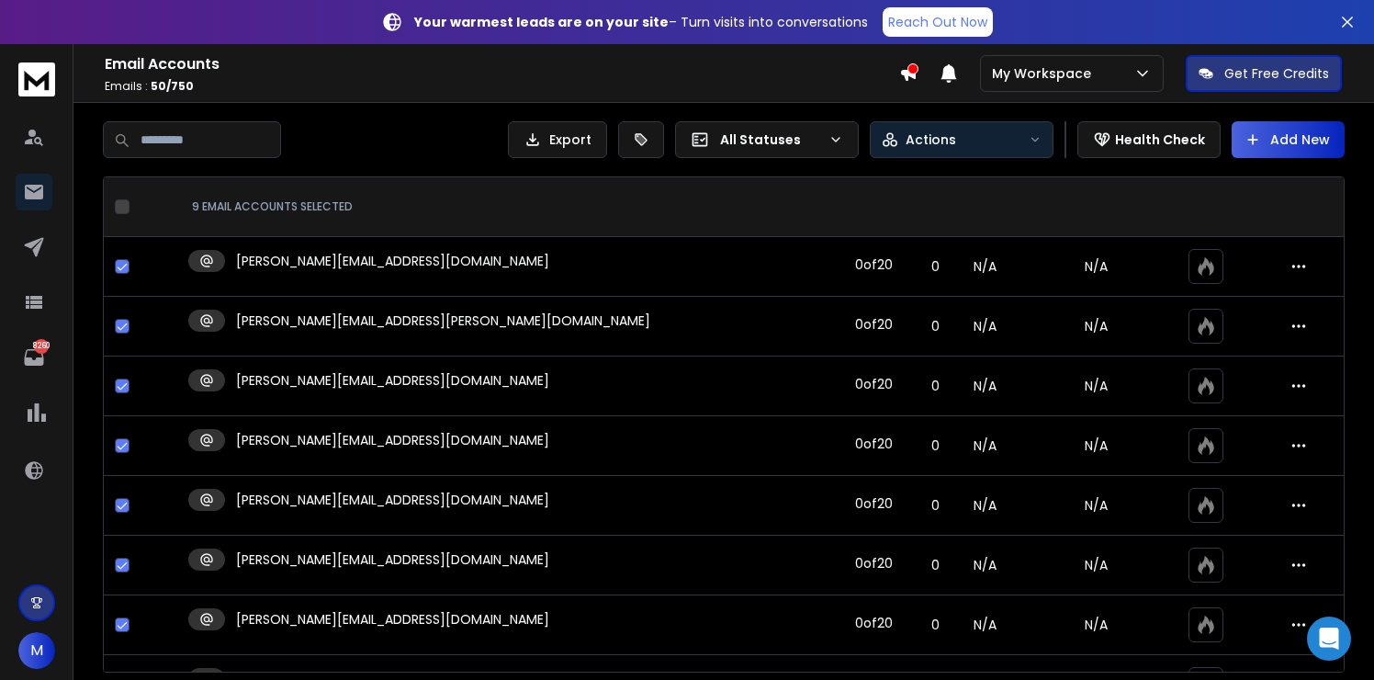
click at [885, 141] on button "Actions" at bounding box center [962, 139] width 184 height 37
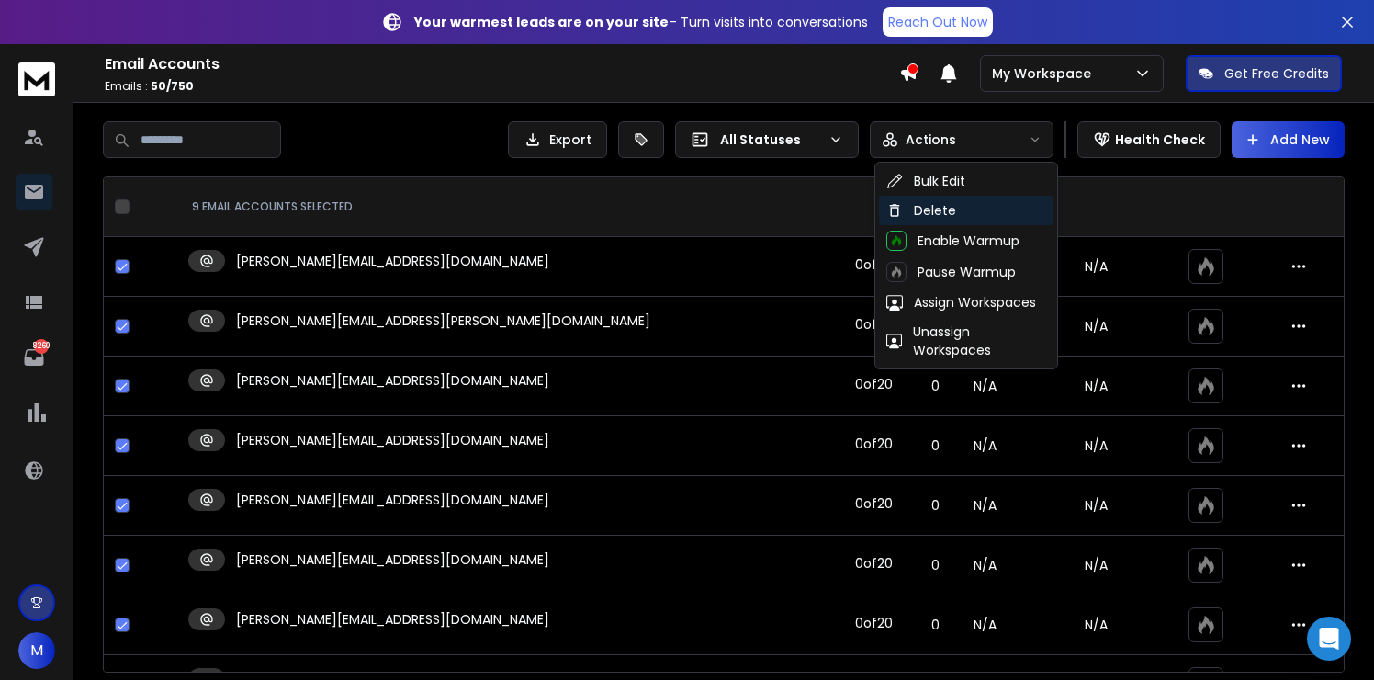
click at [909, 205] on div "Delete" at bounding box center [921, 210] width 70 height 18
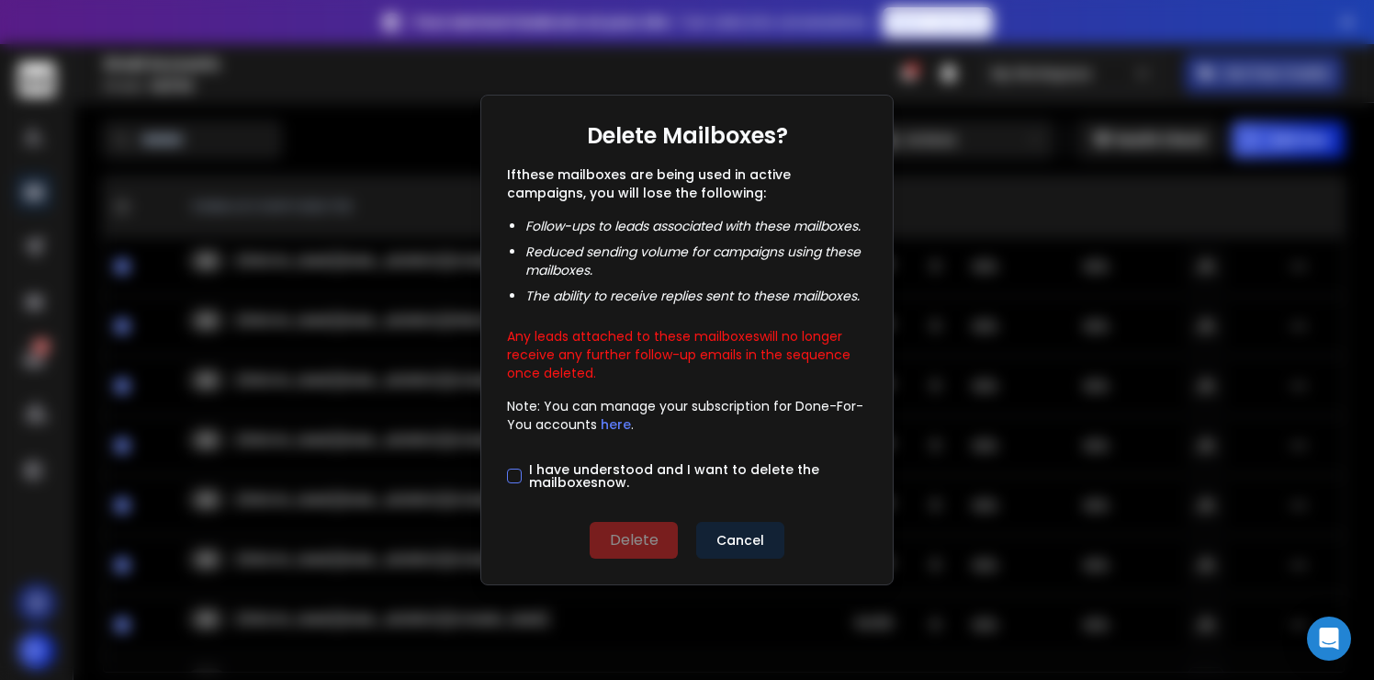
click at [592, 466] on label "I have understood and I want to delete the mailbox es now." at bounding box center [698, 476] width 338 height 26
click at [522, 468] on button "I have understood and I want to delete the mailbox es now." at bounding box center [514, 475] width 15 height 15
click at [614, 535] on button "Delete" at bounding box center [634, 540] width 88 height 37
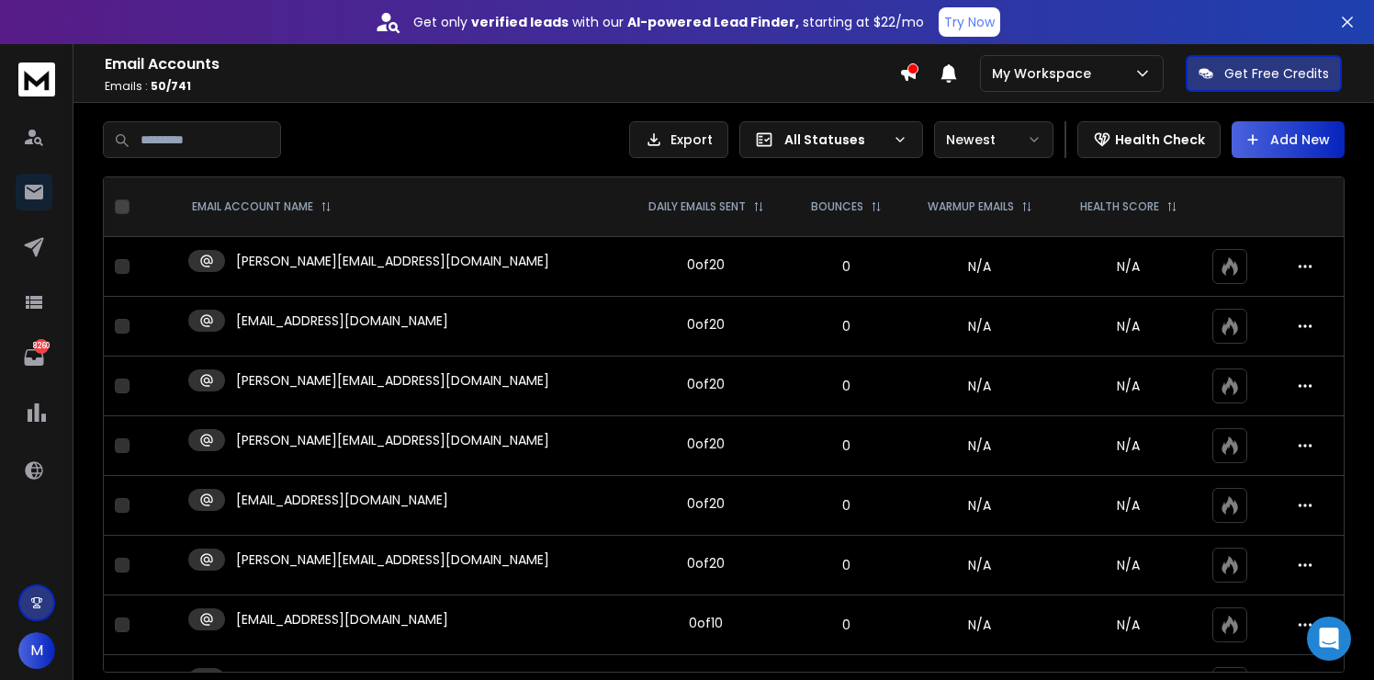
click at [499, 255] on p "[PERSON_NAME][EMAIL_ADDRESS][DOMAIN_NAME]" at bounding box center [392, 261] width 313 height 18
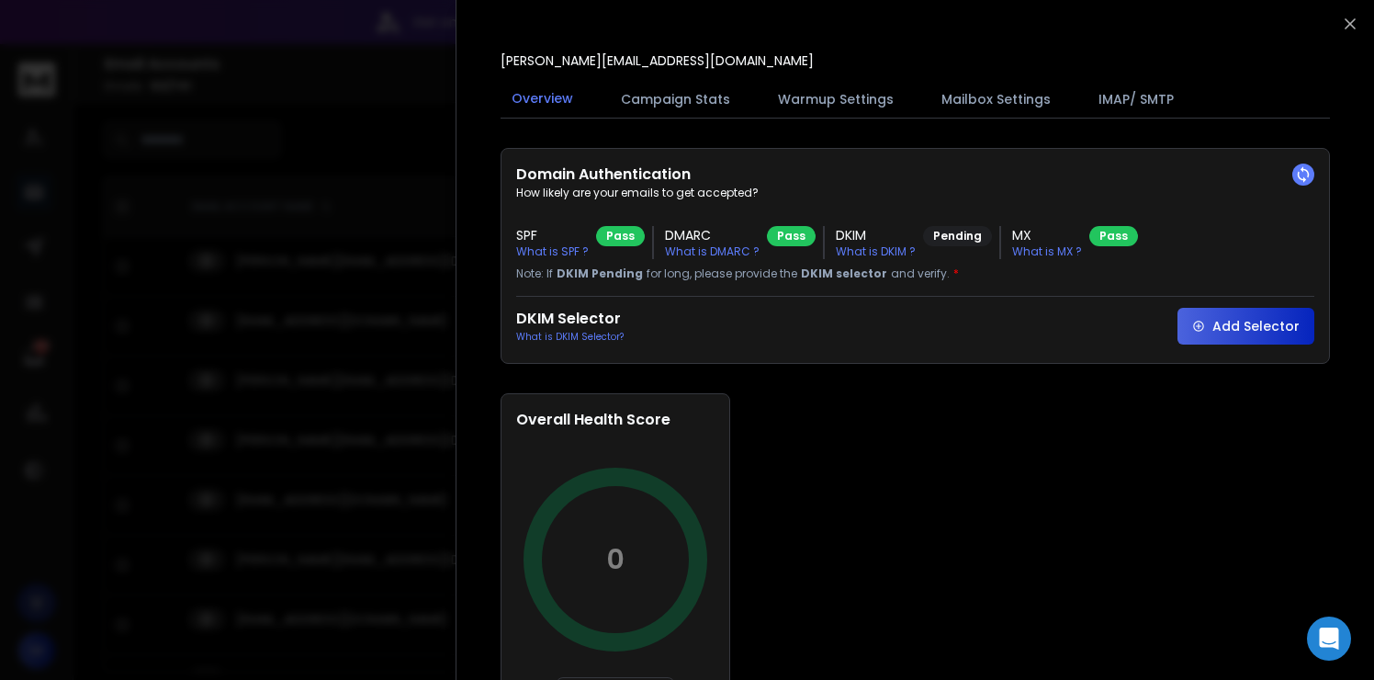
click at [690, 99] on button "Campaign Stats" at bounding box center [675, 99] width 131 height 40
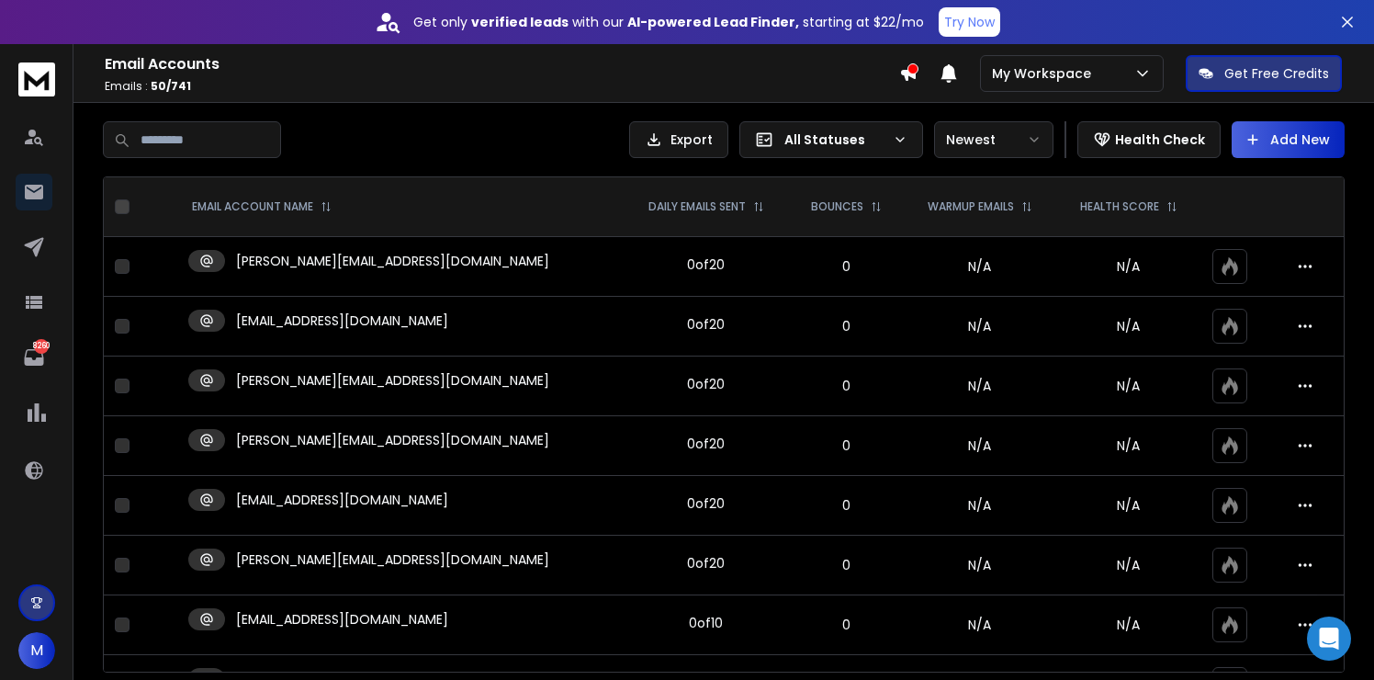
click at [476, 156] on div at bounding box center [360, 139] width 515 height 37
